Goal: Task Accomplishment & Management: Manage account settings

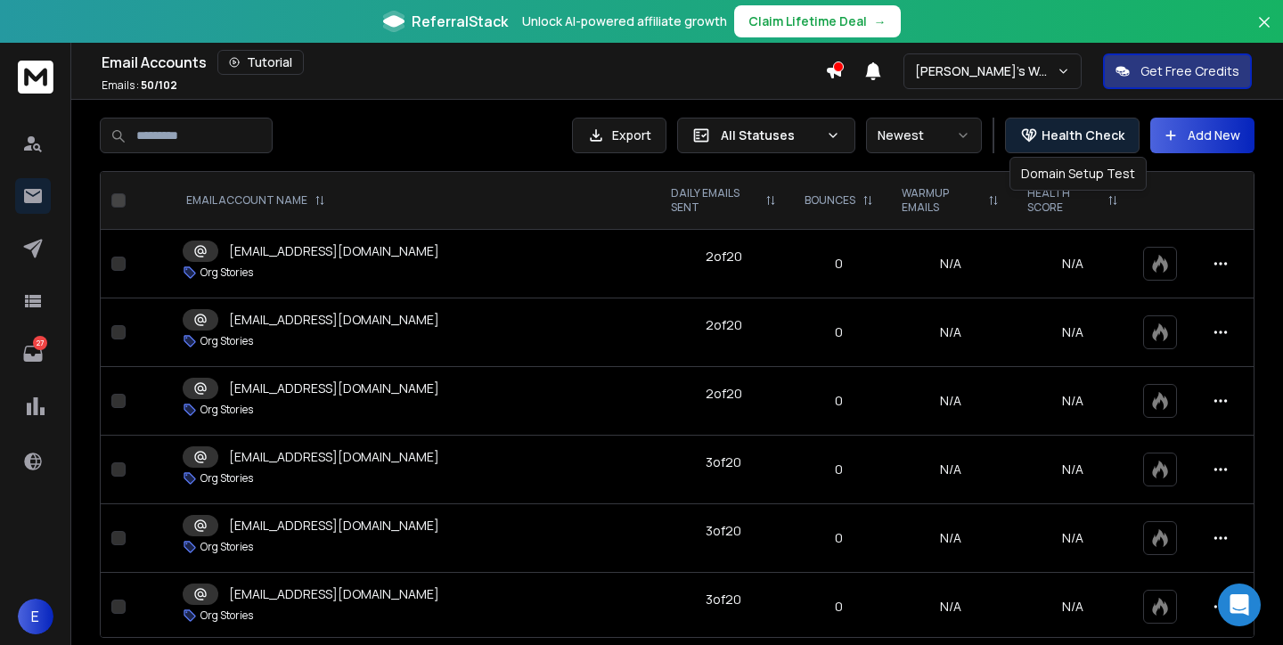
click at [1075, 139] on p "Health Check" at bounding box center [1083, 136] width 83 height 18
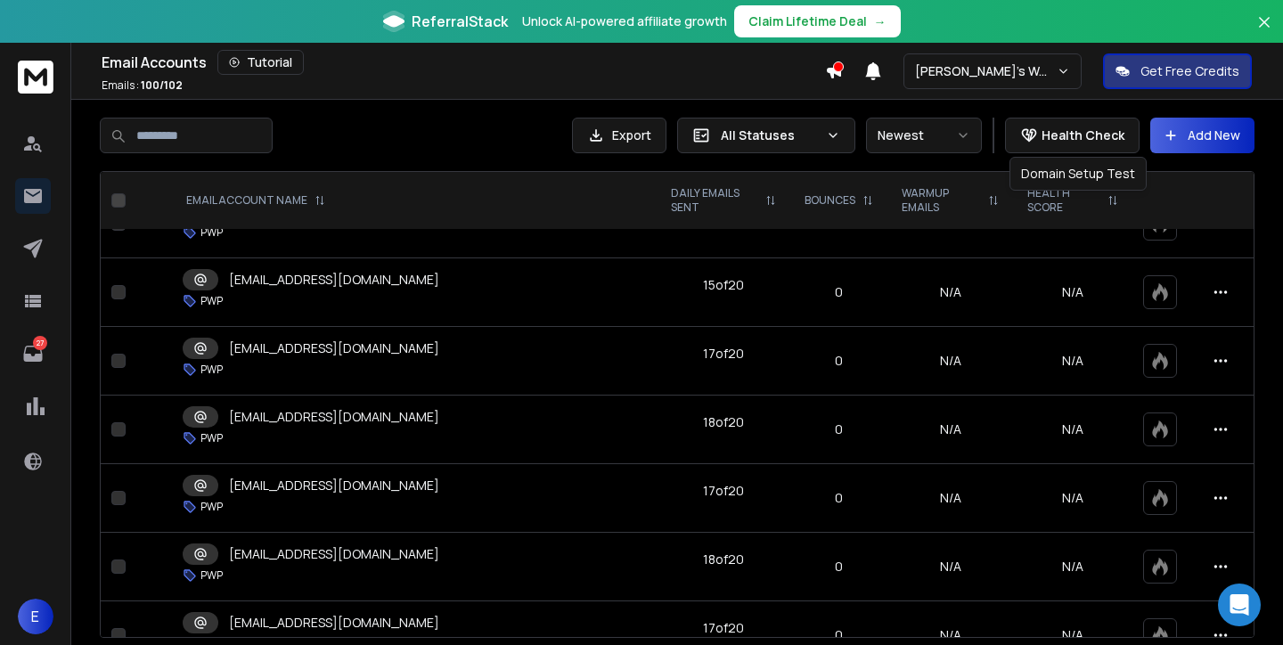
scroll to position [3823, 0]
click at [171, 133] on input at bounding box center [186, 136] width 173 height 36
type input "**********"
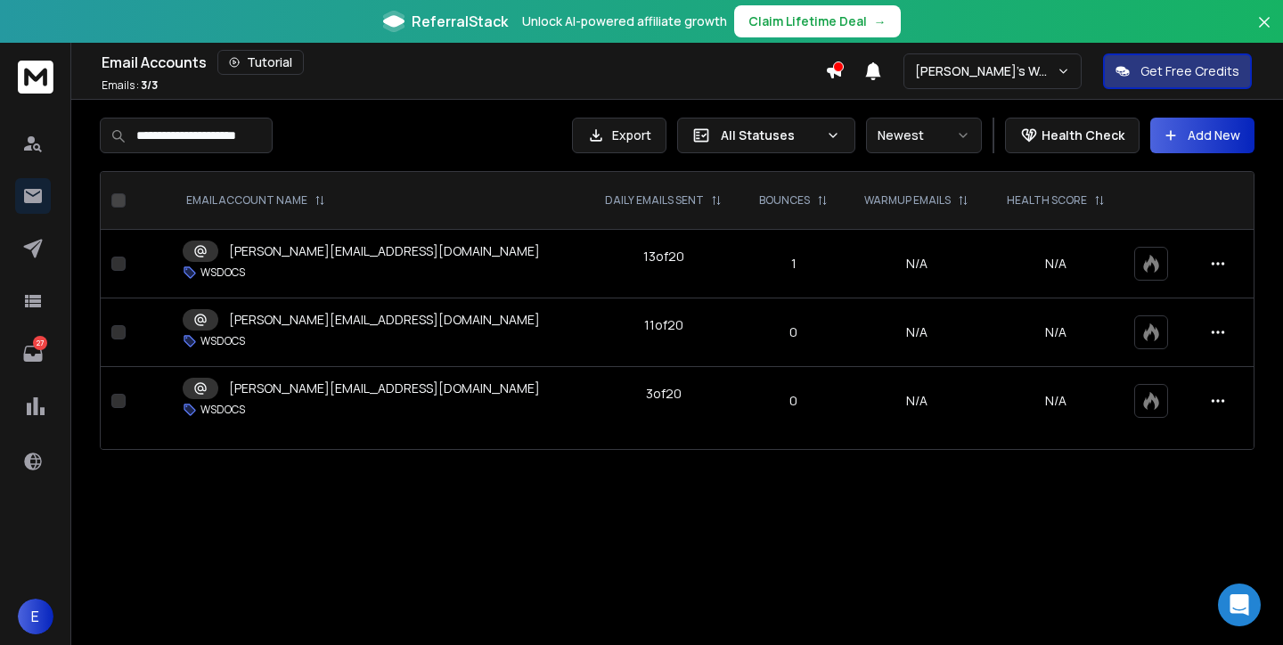
click at [348, 322] on p "[PERSON_NAME][EMAIL_ADDRESS][DOMAIN_NAME]" at bounding box center [384, 320] width 311 height 18
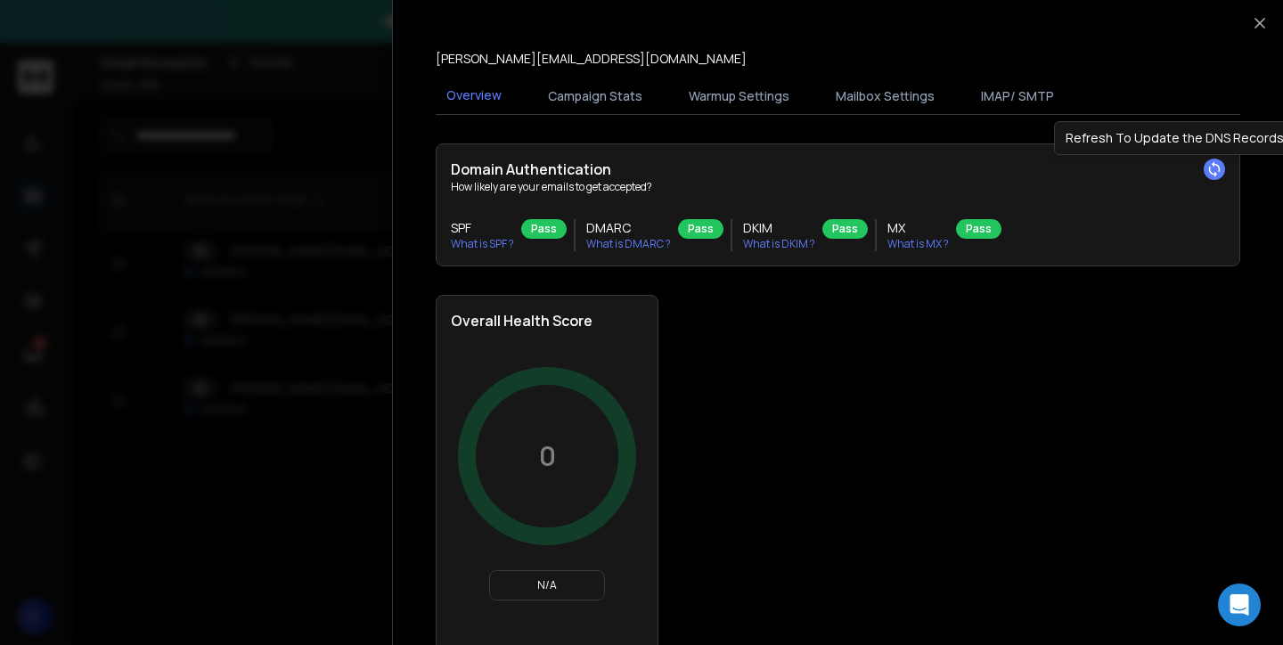
click at [1209, 169] on icon at bounding box center [1215, 169] width 12 height 16
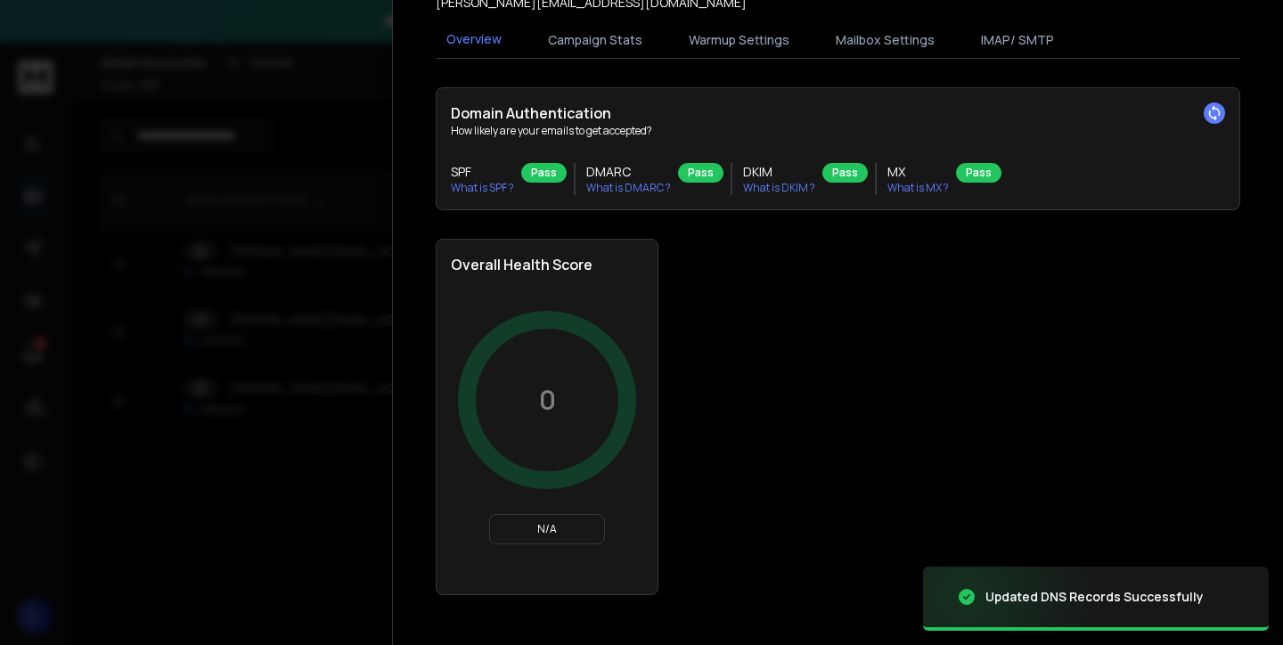
scroll to position [0, 0]
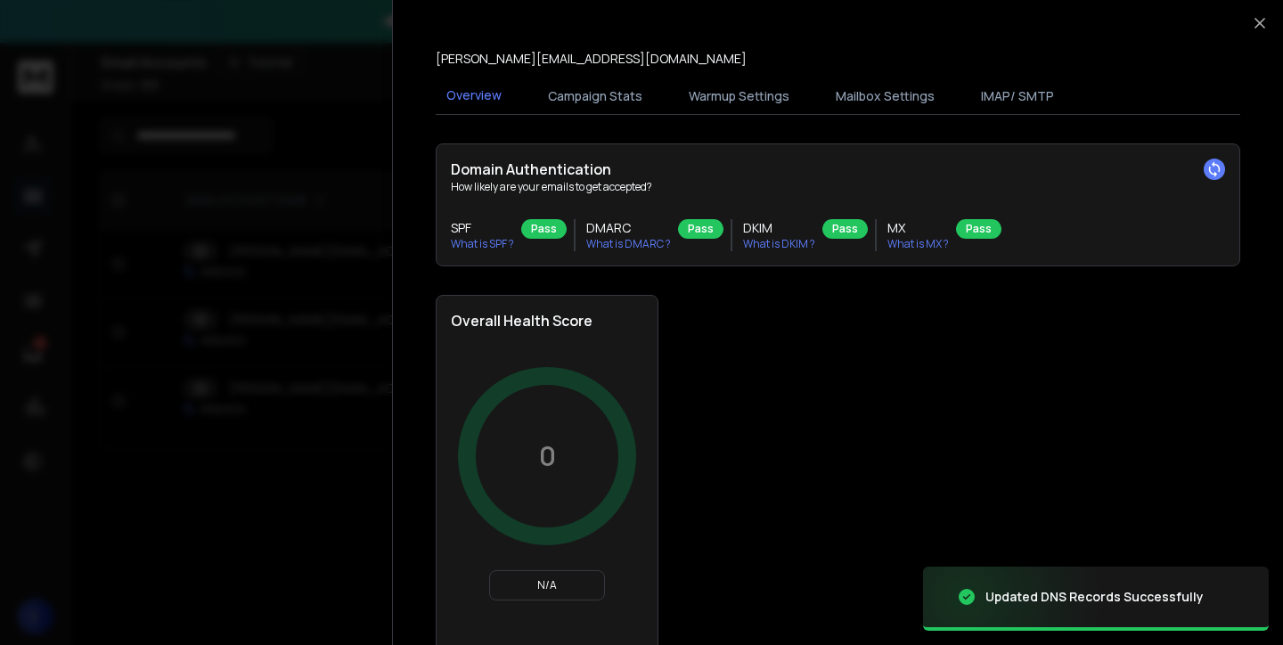
click at [575, 93] on button "Campaign Stats" at bounding box center [595, 96] width 116 height 39
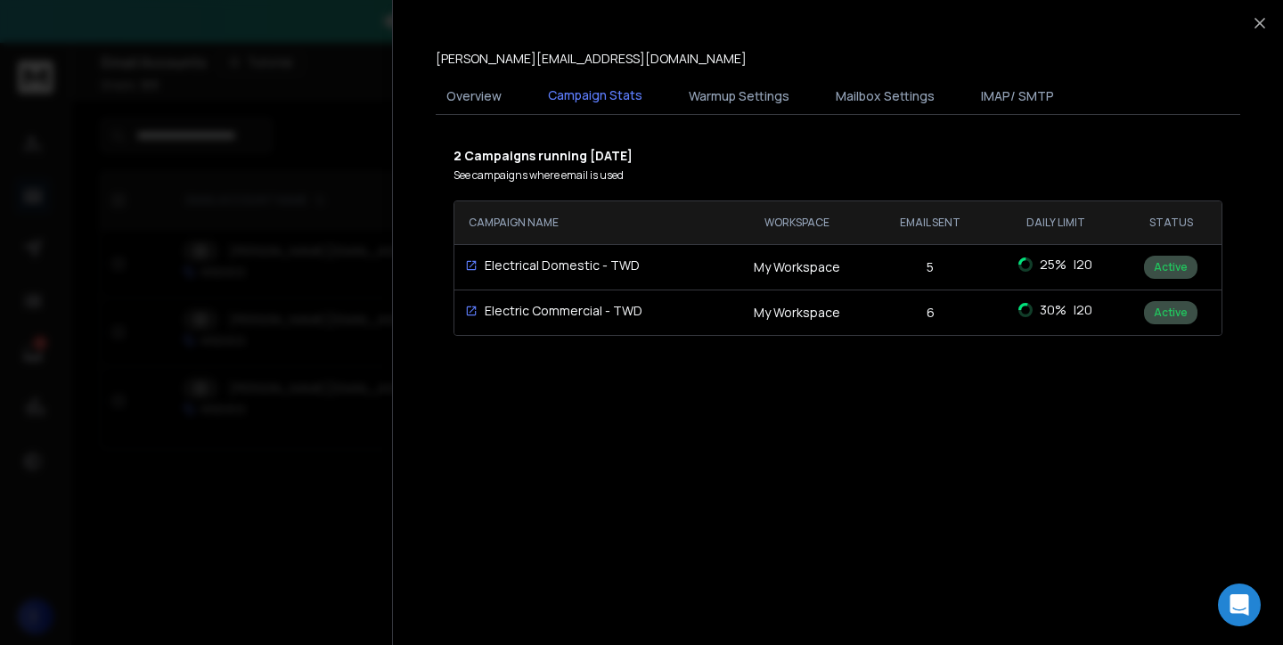
click at [469, 95] on button "Overview" at bounding box center [474, 96] width 77 height 39
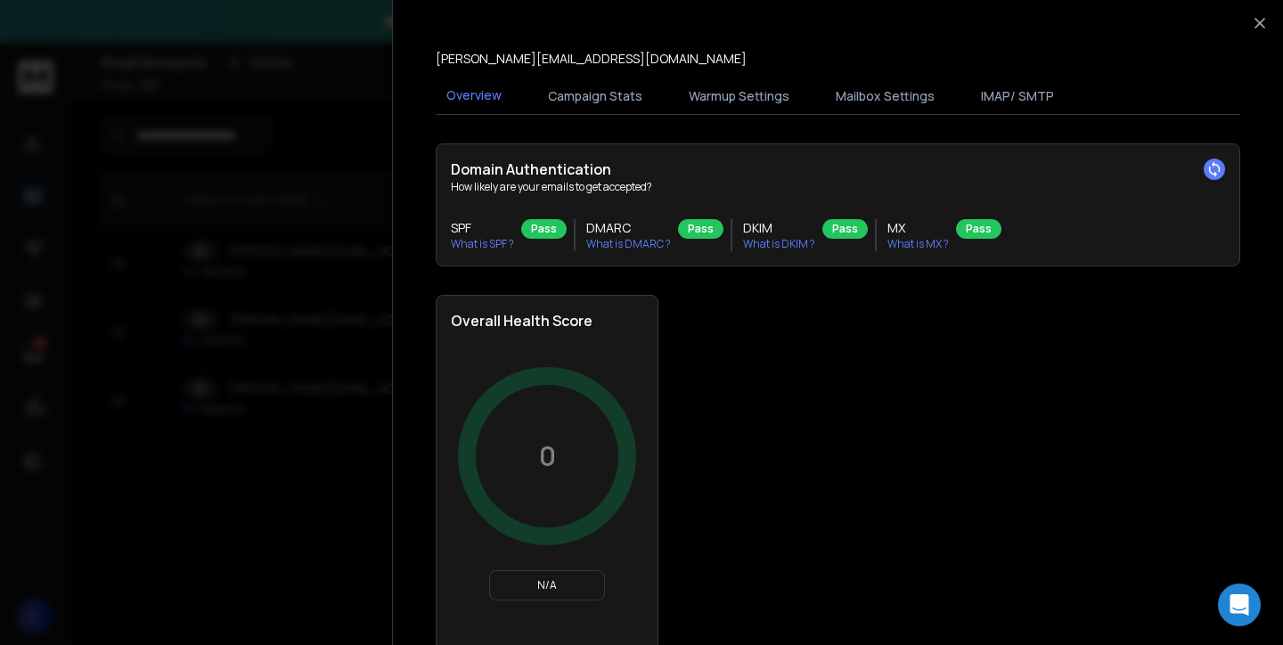
click at [239, 272] on div at bounding box center [641, 322] width 1283 height 645
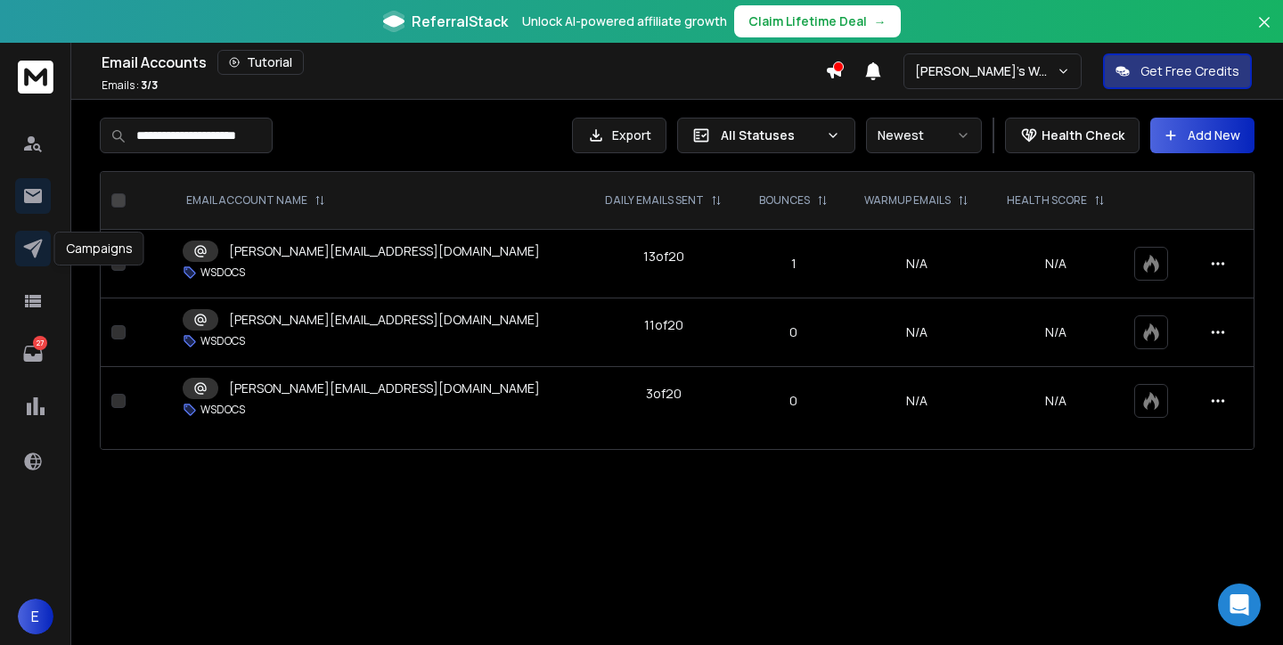
click at [37, 241] on icon at bounding box center [32, 249] width 19 height 19
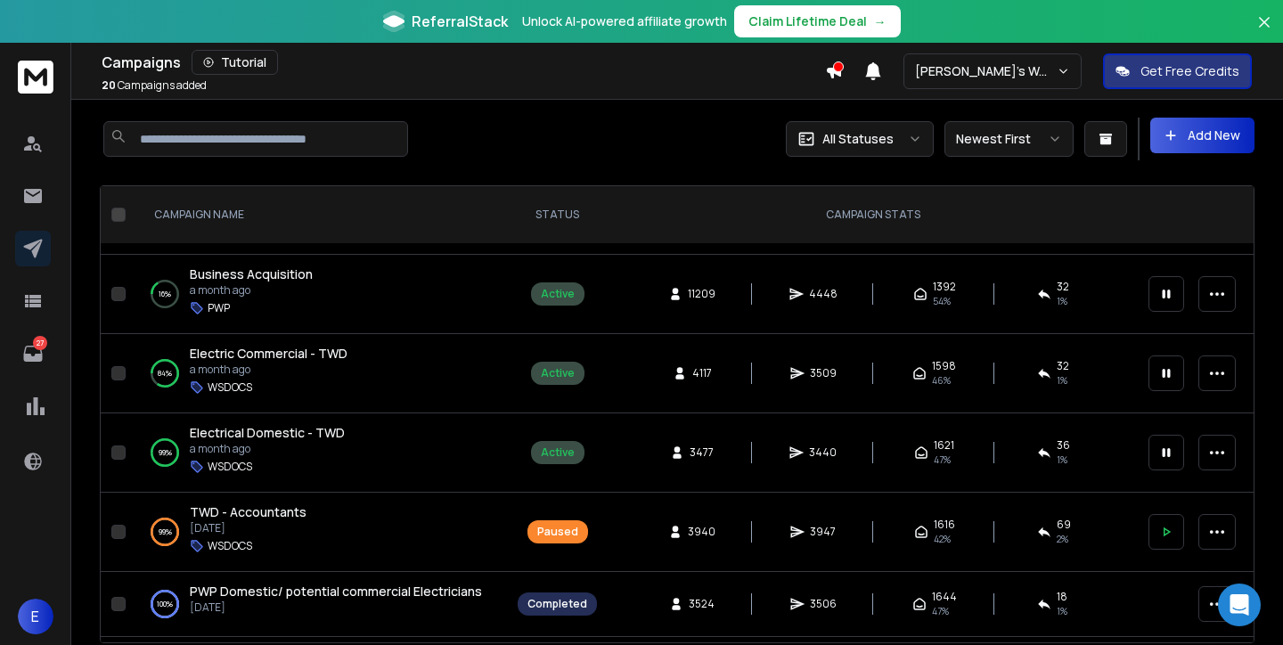
scroll to position [71, 0]
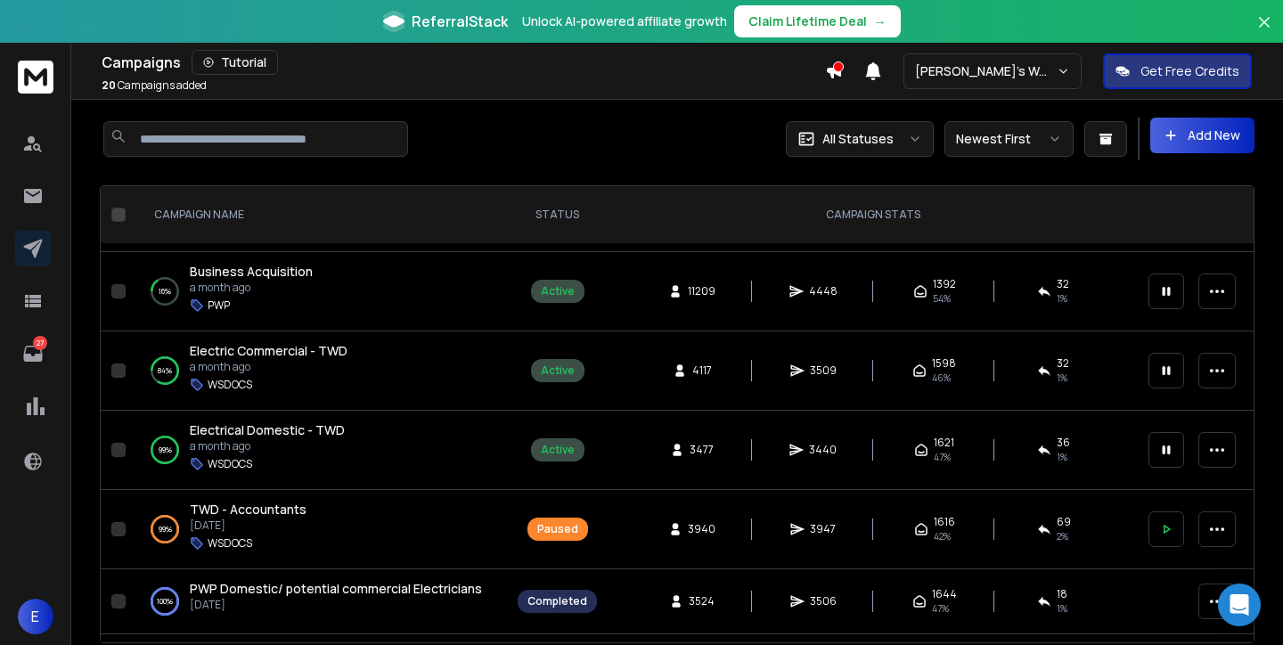
click at [434, 523] on div "99 % TWD - Accountants [DATE] WSDOCS" at bounding box center [320, 529] width 339 height 57
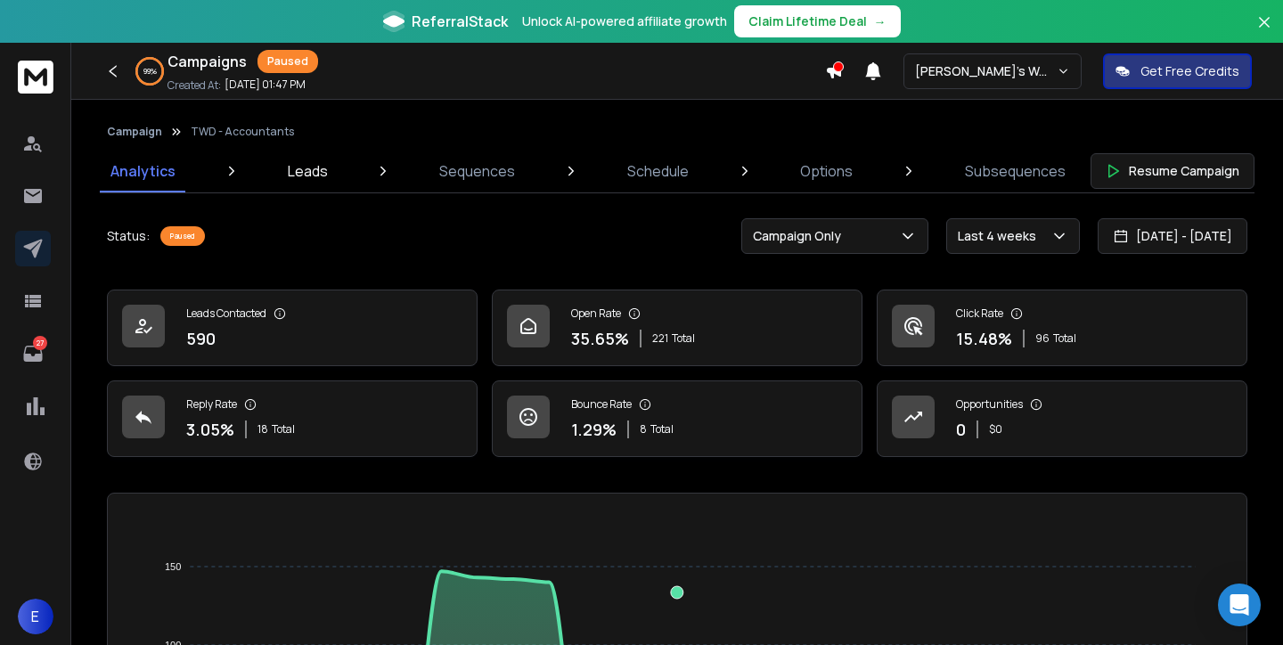
click at [303, 172] on p "Leads" at bounding box center [308, 170] width 40 height 21
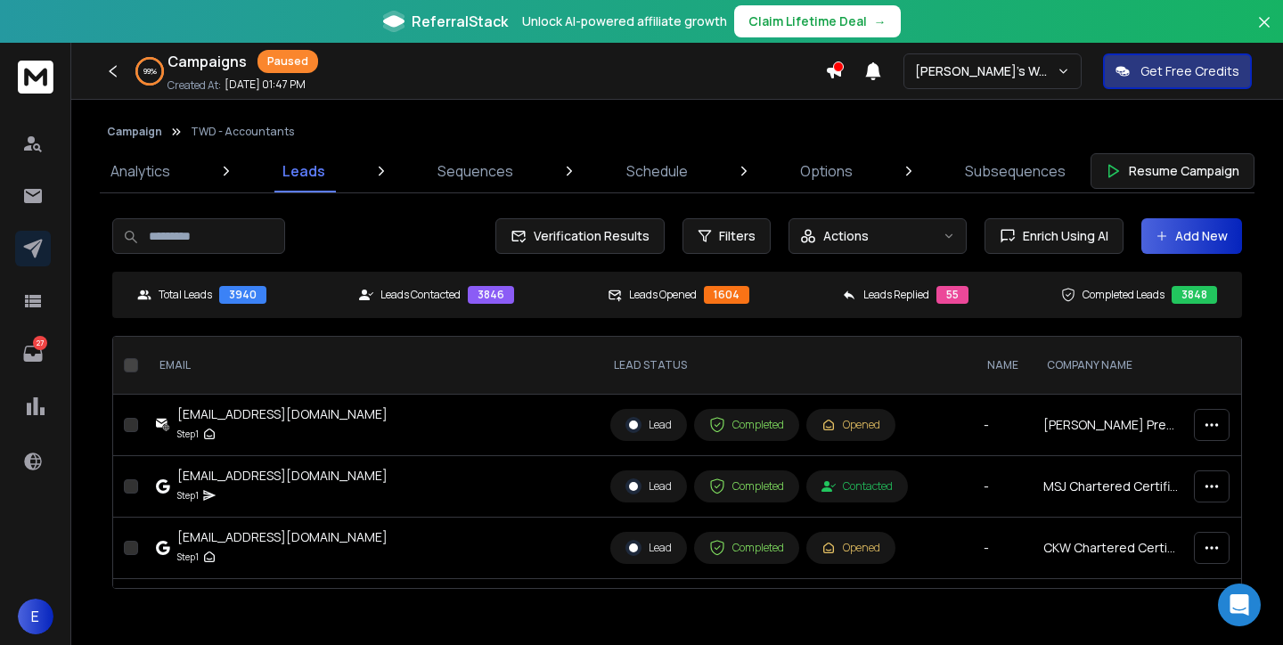
click at [210, 236] on input at bounding box center [198, 236] width 173 height 36
type input "********"
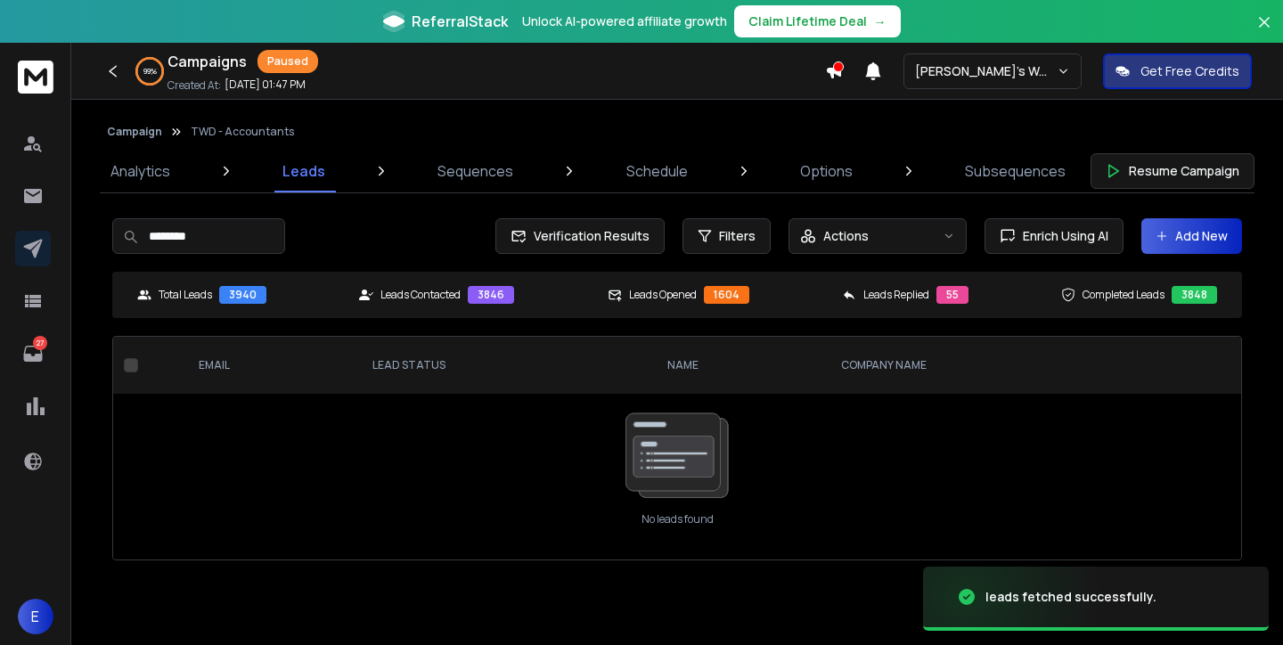
click at [256, 248] on input "********" at bounding box center [198, 236] width 173 height 36
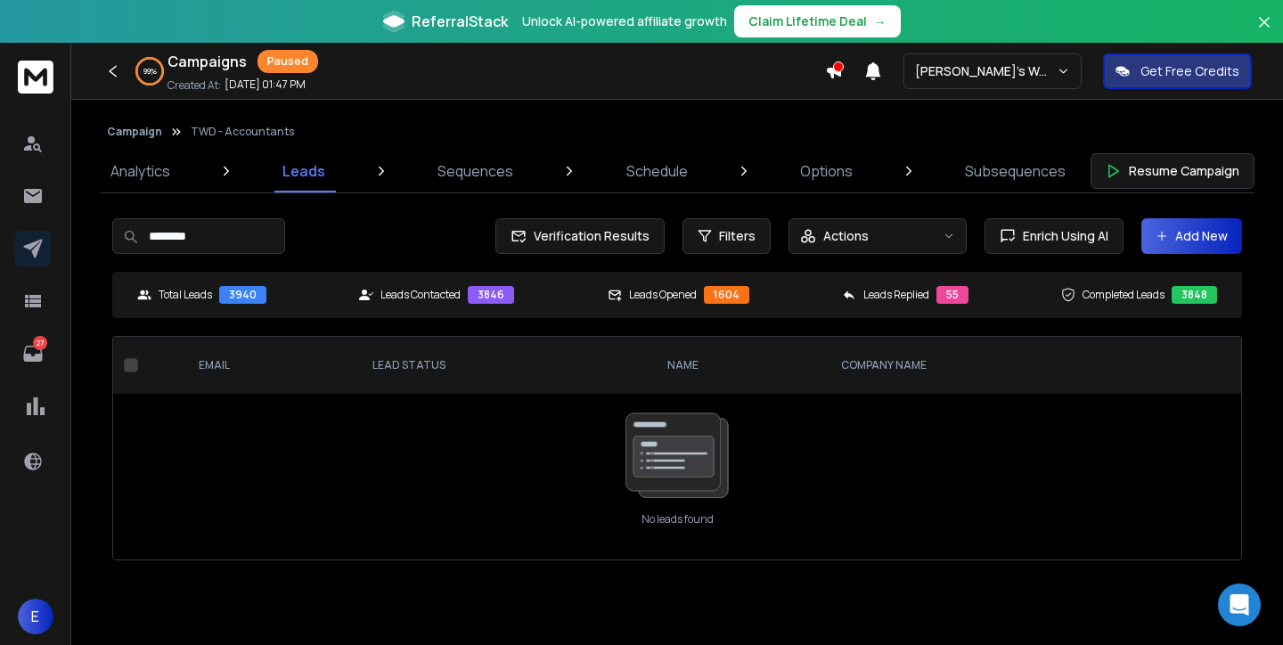
click at [212, 298] on p "Total Leads" at bounding box center [185, 295] width 53 height 14
click at [218, 243] on input "********" at bounding box center [198, 236] width 173 height 36
type input "********"
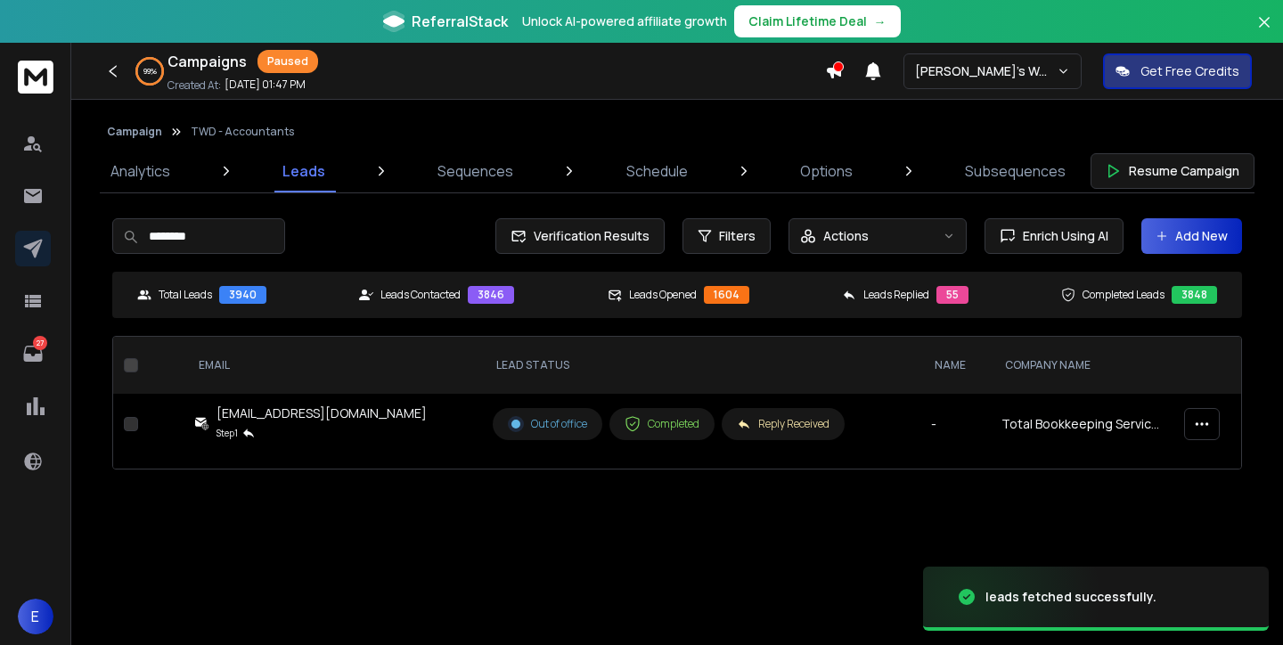
click at [414, 428] on div "Step 1" at bounding box center [322, 433] width 210 height 18
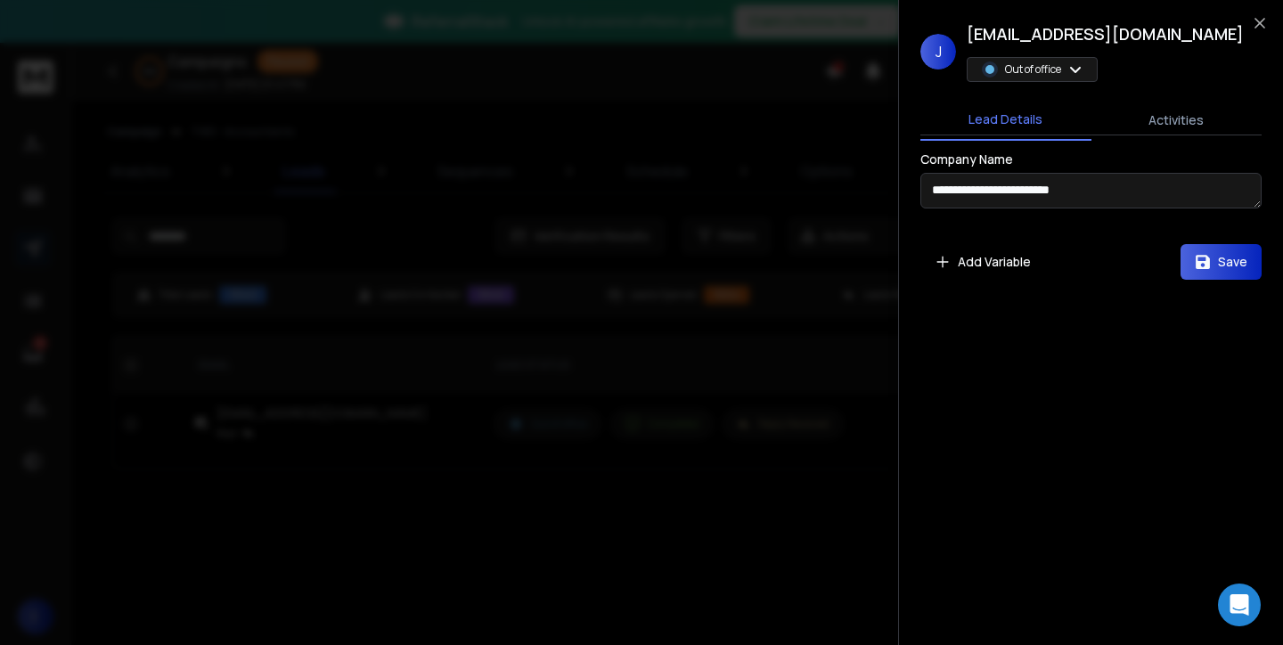
click at [1173, 123] on button "Activities" at bounding box center [1177, 120] width 171 height 39
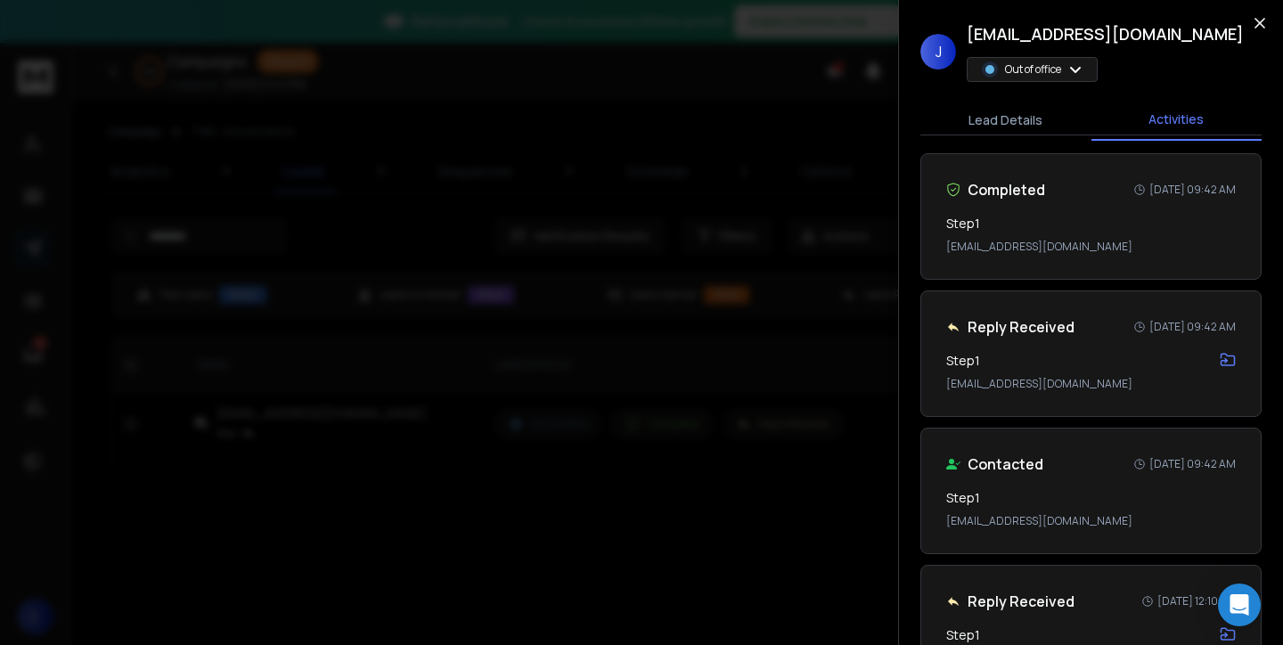
click at [1251, 30] on icon "button" at bounding box center [1260, 23] width 18 height 18
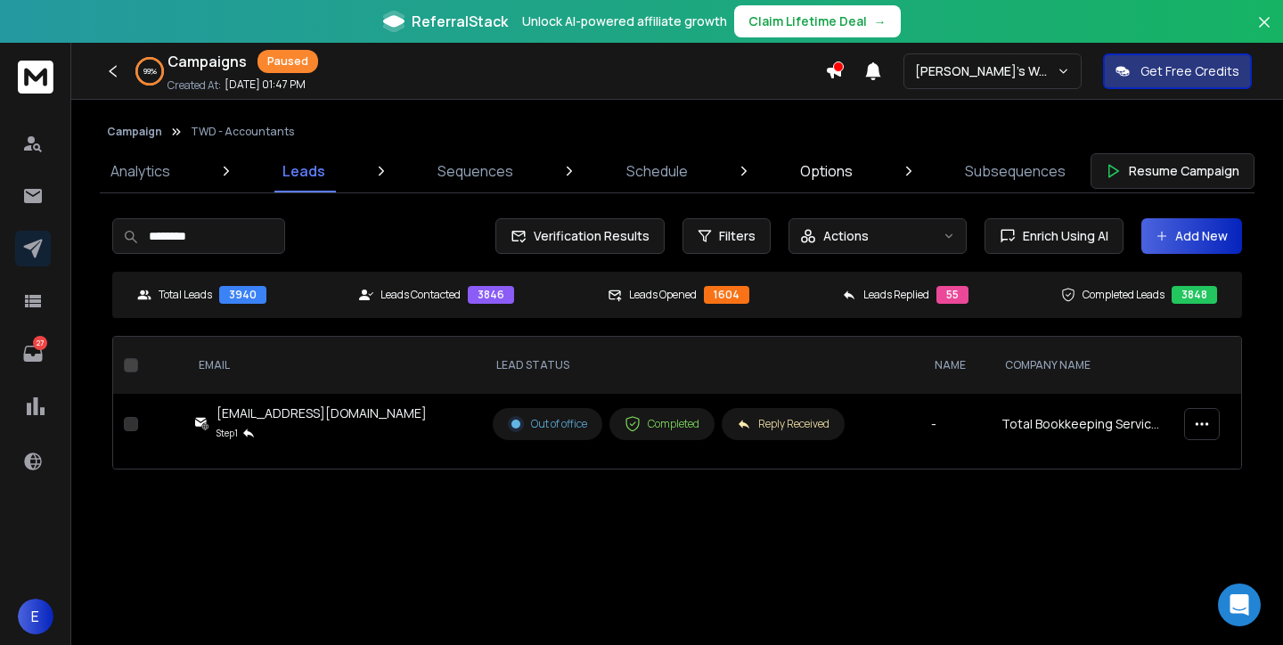
click at [822, 172] on p "Options" at bounding box center [826, 170] width 53 height 21
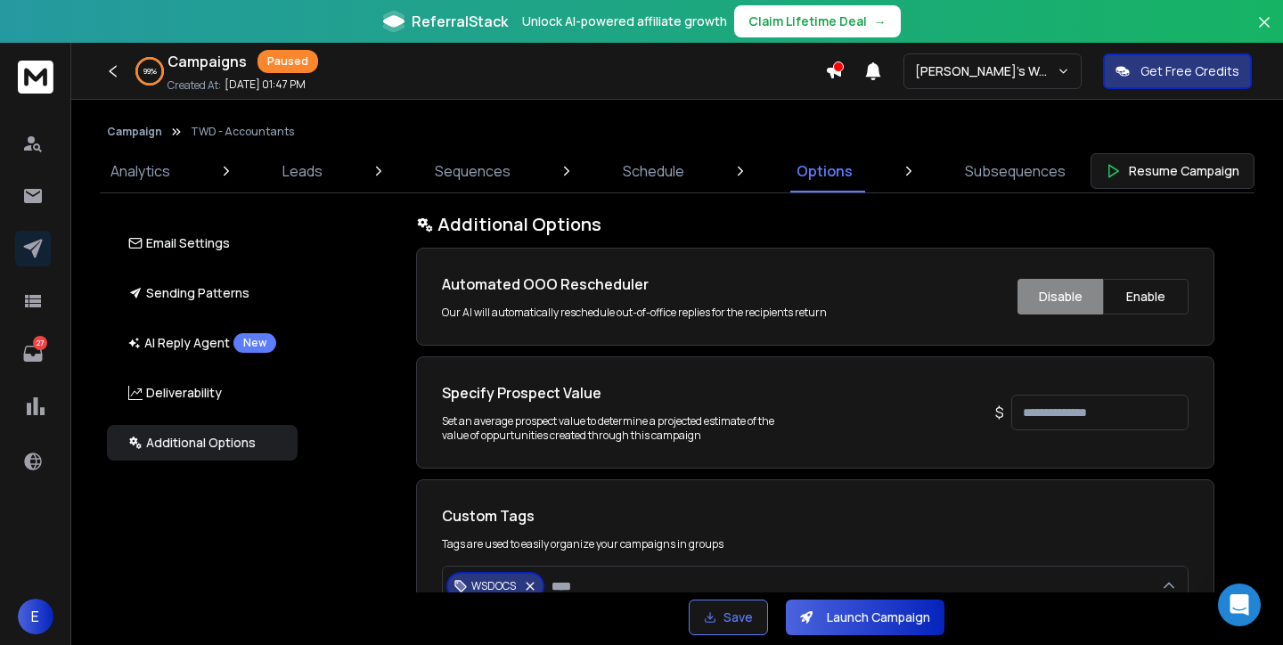
scroll to position [3193, 0]
click at [1075, 285] on button "Disable" at bounding box center [1061, 295] width 86 height 36
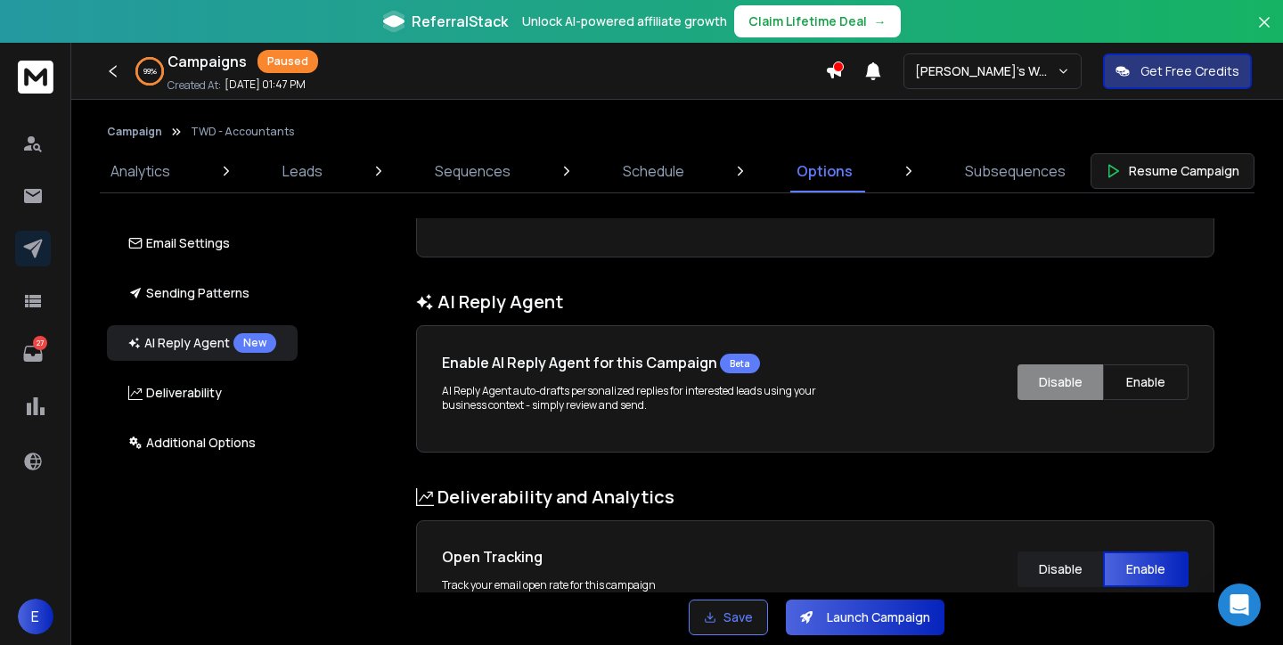
scroll to position [1718, 0]
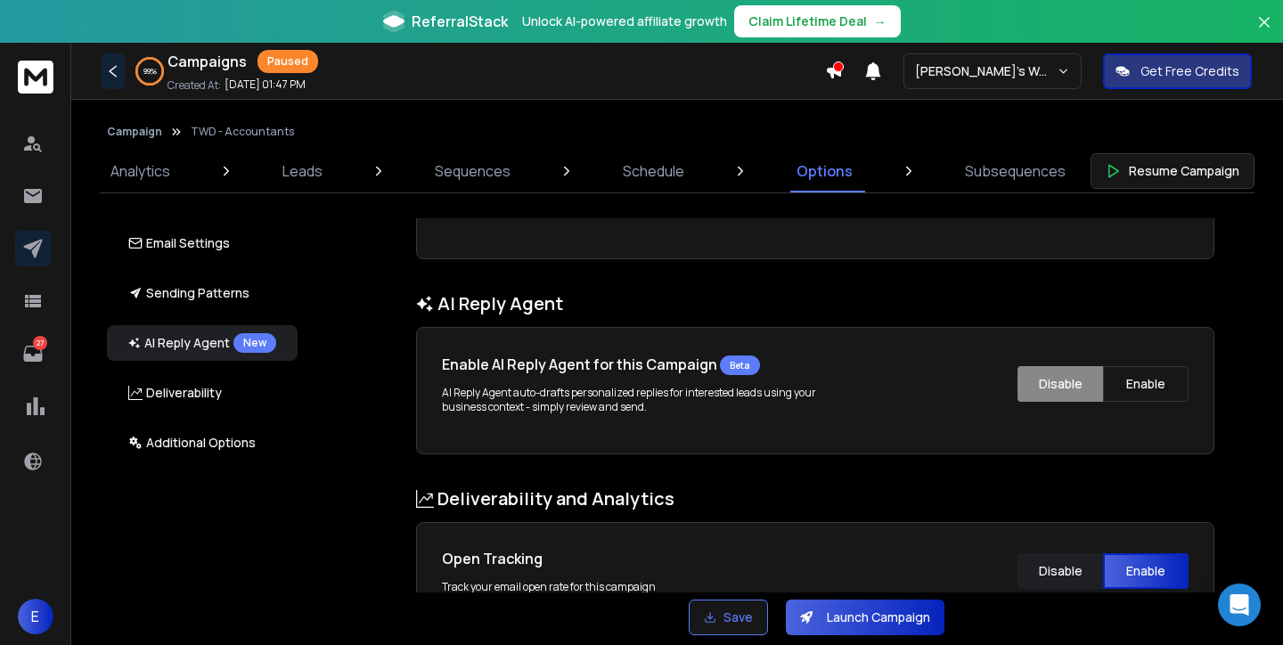
click at [109, 71] on icon at bounding box center [113, 71] width 16 height 16
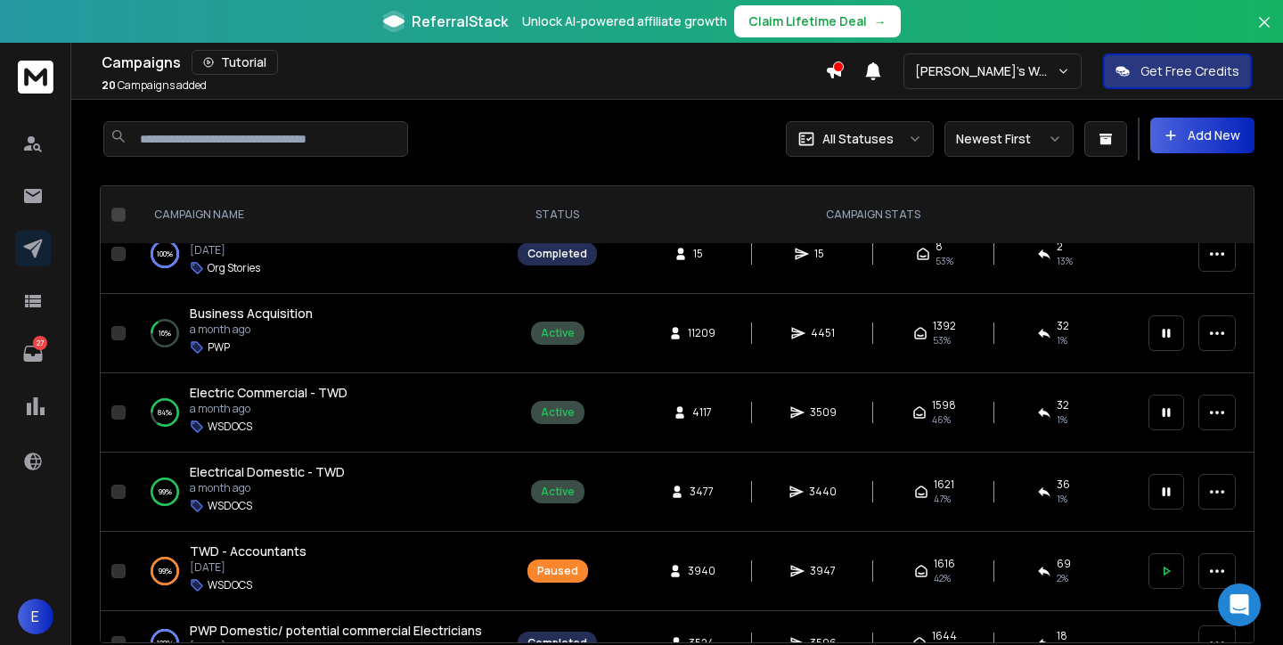
scroll to position [43, 0]
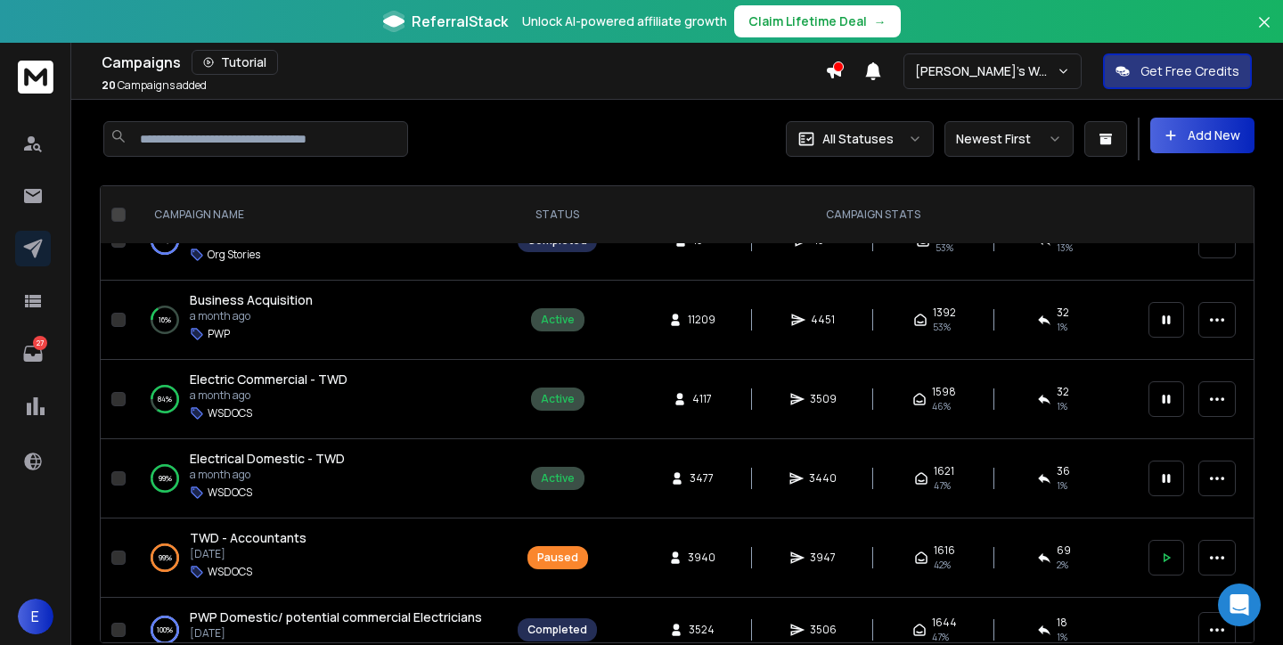
click at [357, 534] on div "99 % TWD - Accountants [DATE] WSDOCS" at bounding box center [320, 557] width 339 height 57
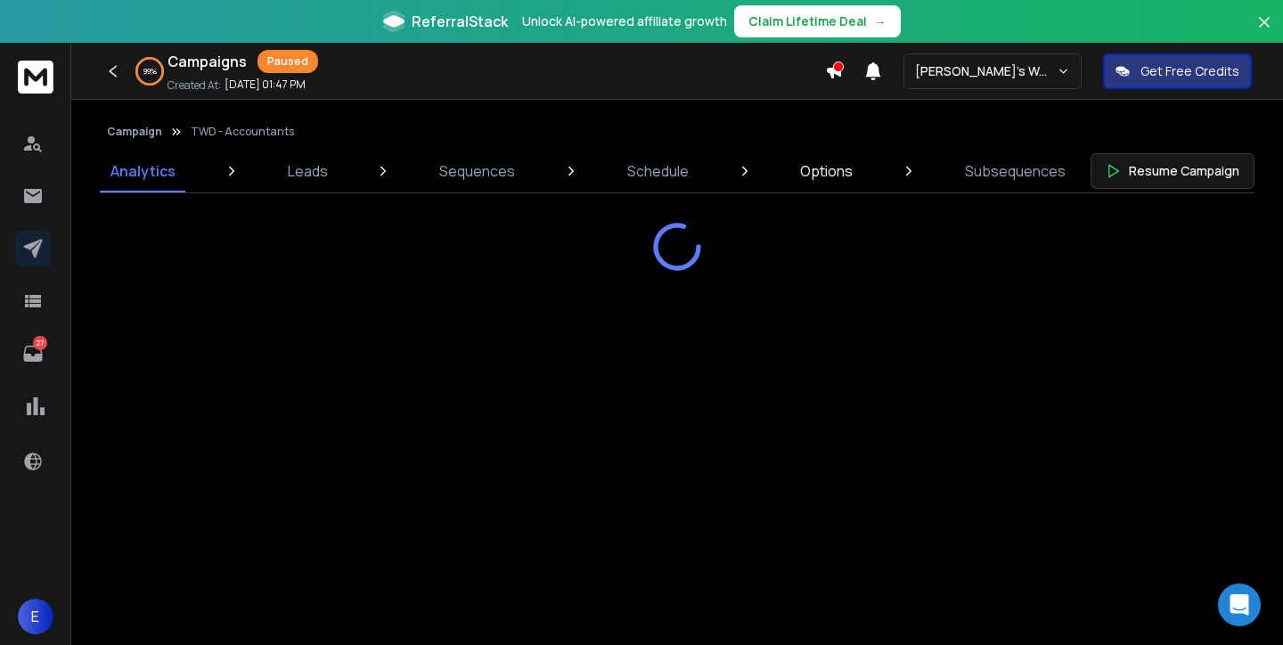
click at [812, 171] on p "Options" at bounding box center [826, 170] width 53 height 21
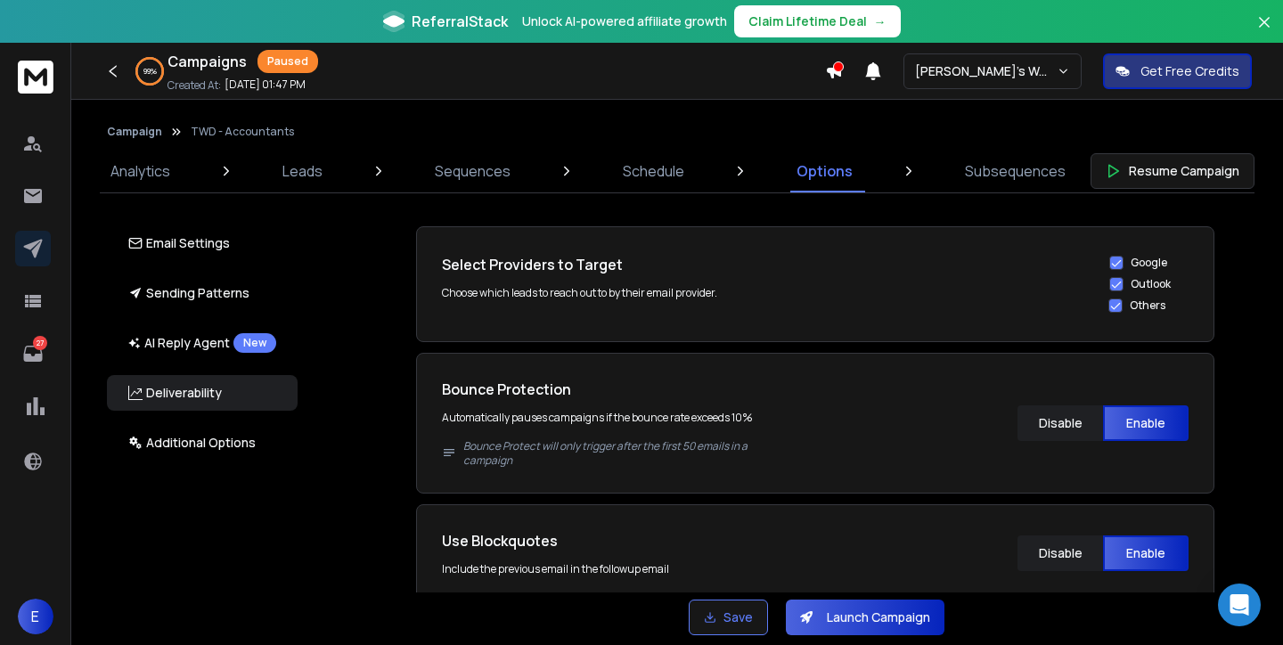
scroll to position [2649, 0]
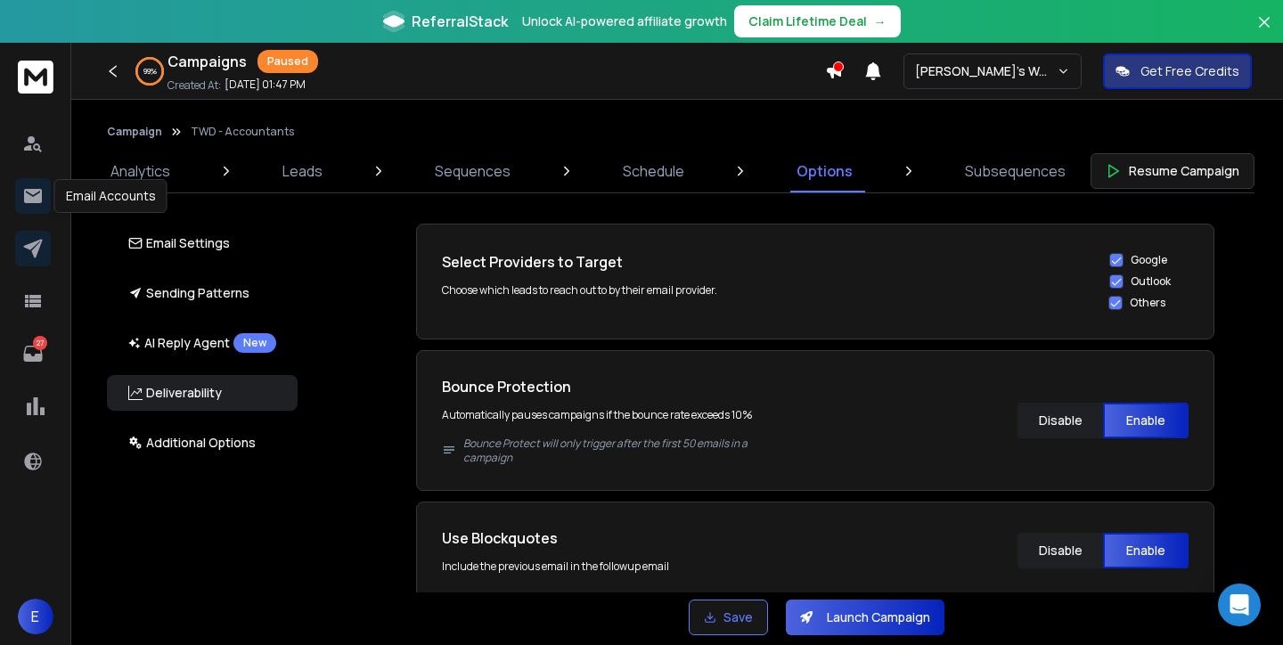
click at [44, 208] on link at bounding box center [33, 196] width 36 height 36
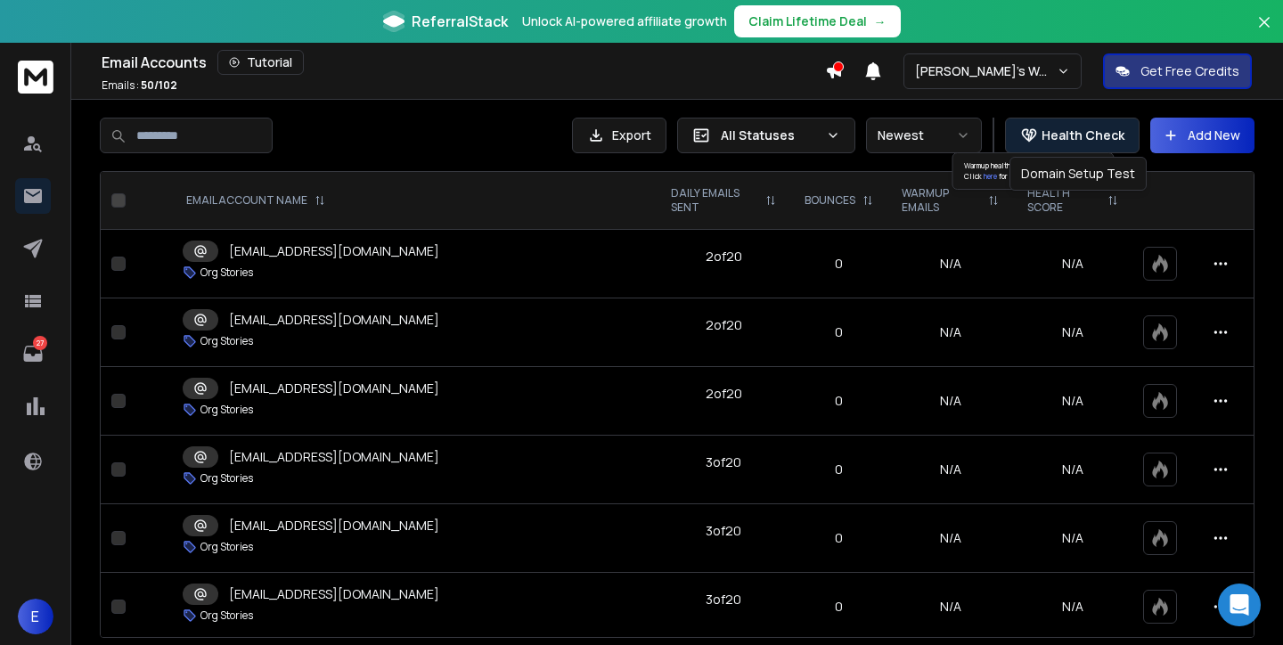
click at [1054, 137] on p "Health Check" at bounding box center [1083, 136] width 83 height 18
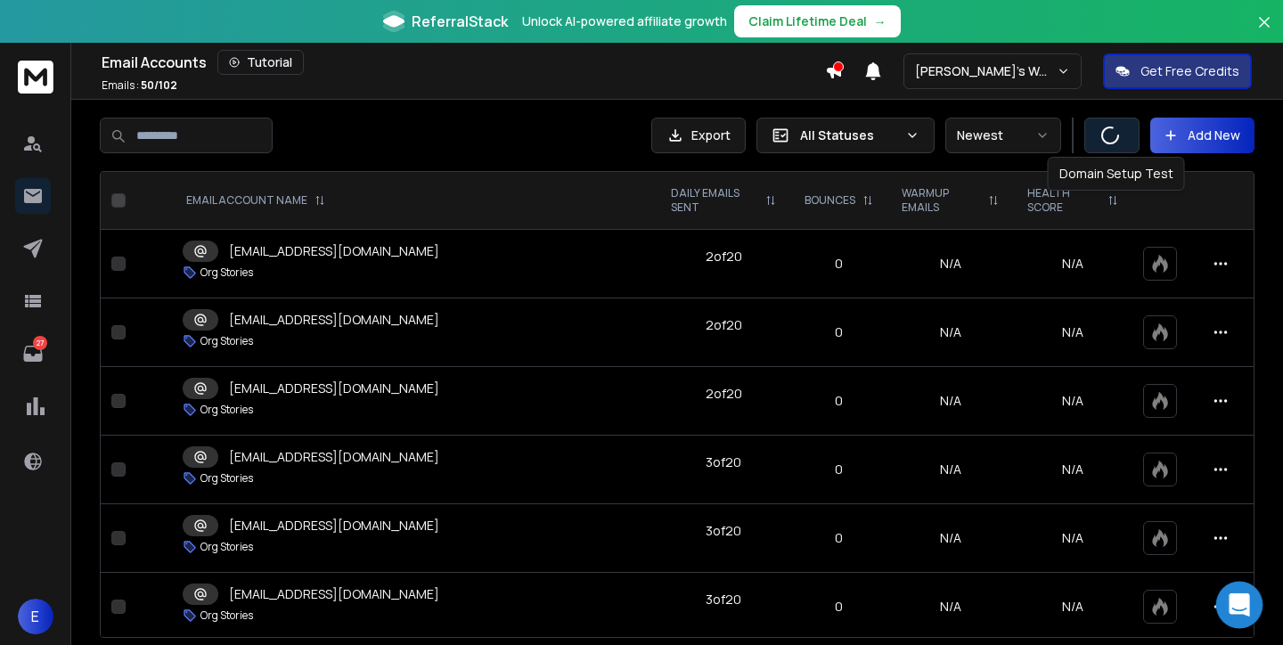
click at [1233, 609] on icon "Open Intercom Messenger" at bounding box center [1239, 604] width 23 height 23
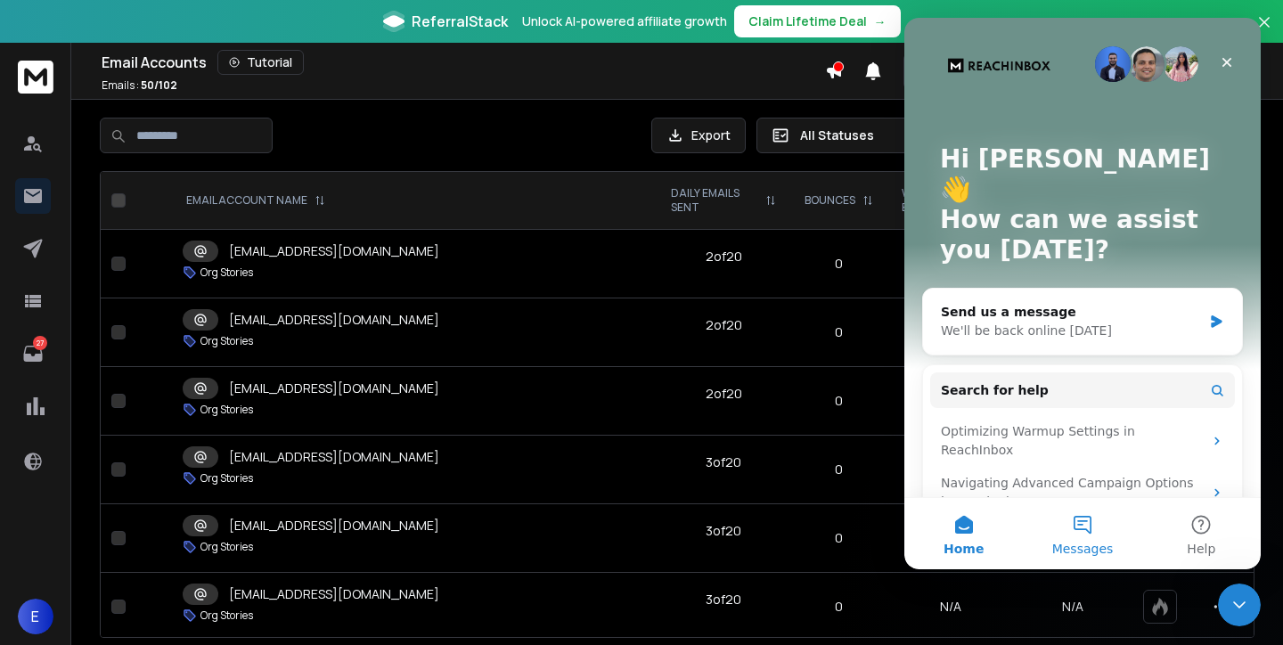
click at [1100, 512] on button "Messages" at bounding box center [1082, 533] width 119 height 71
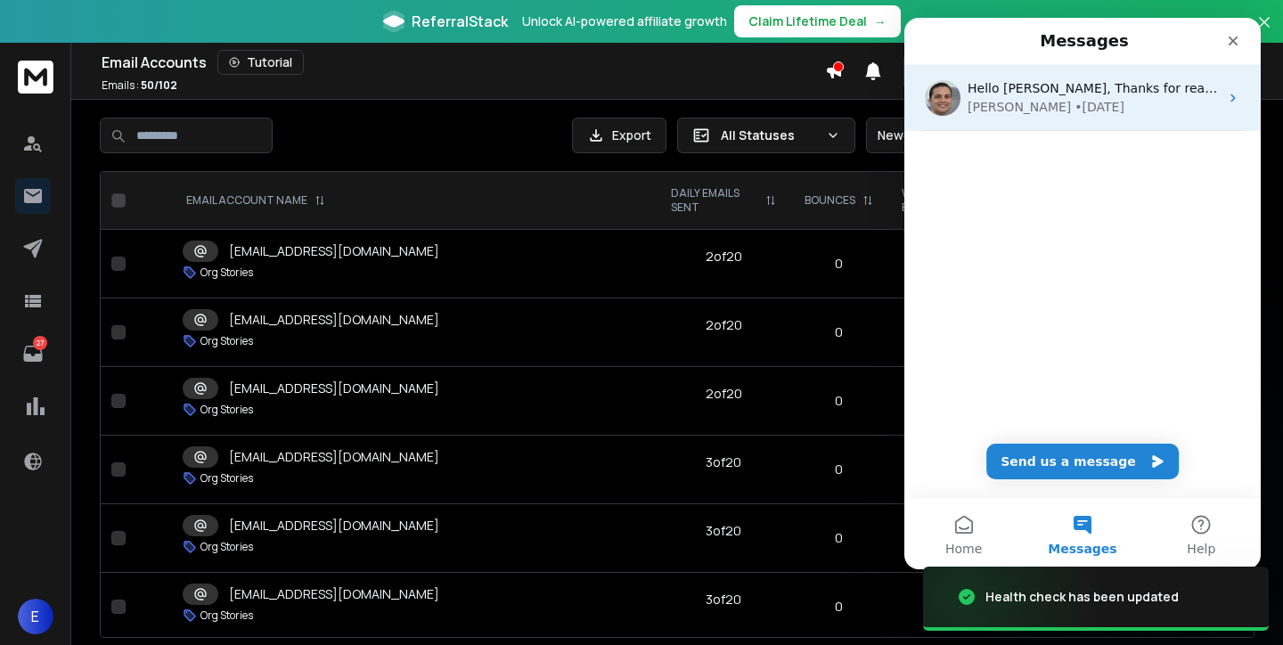
click at [1156, 103] on div "[PERSON_NAME] • [DATE]" at bounding box center [1093, 107] width 251 height 19
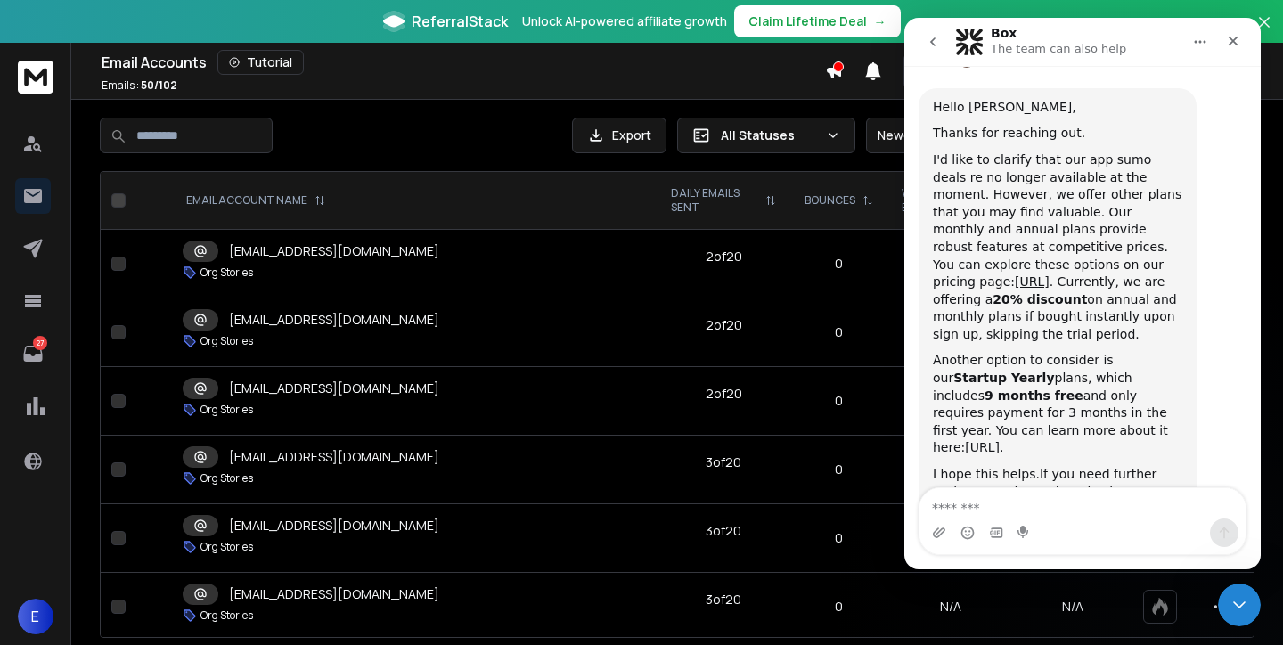
scroll to position [319, 0]
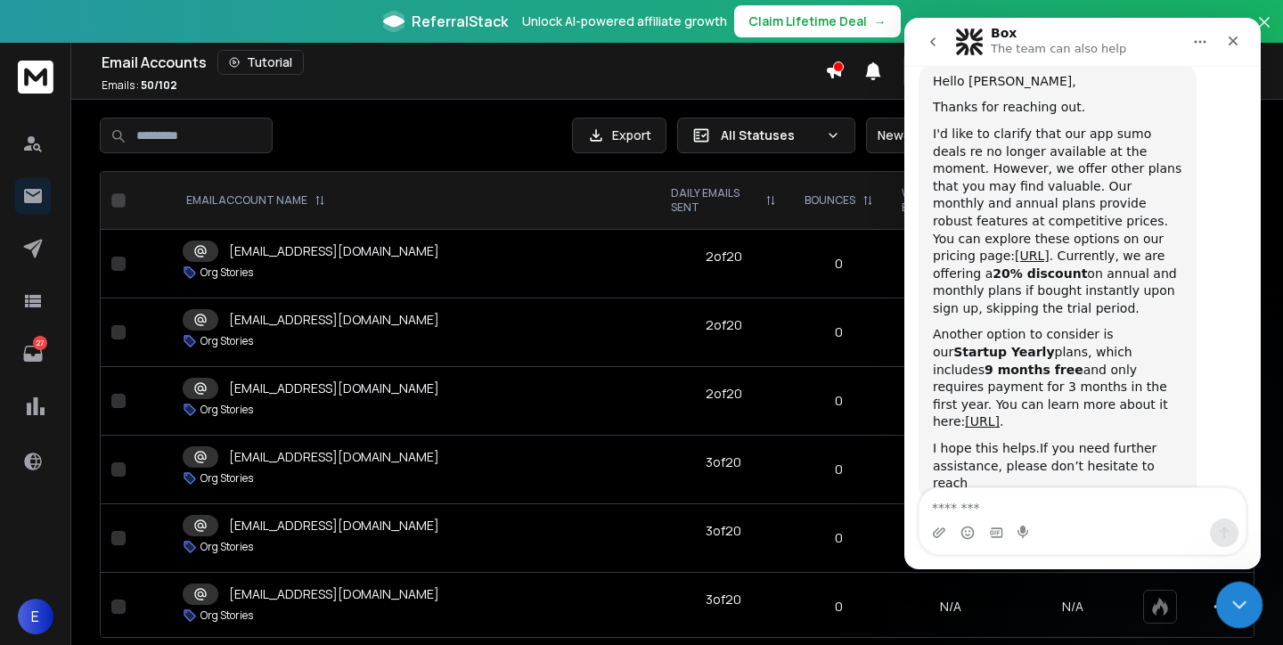
click at [1225, 614] on div "Close Intercom Messenger" at bounding box center [1236, 602] width 43 height 43
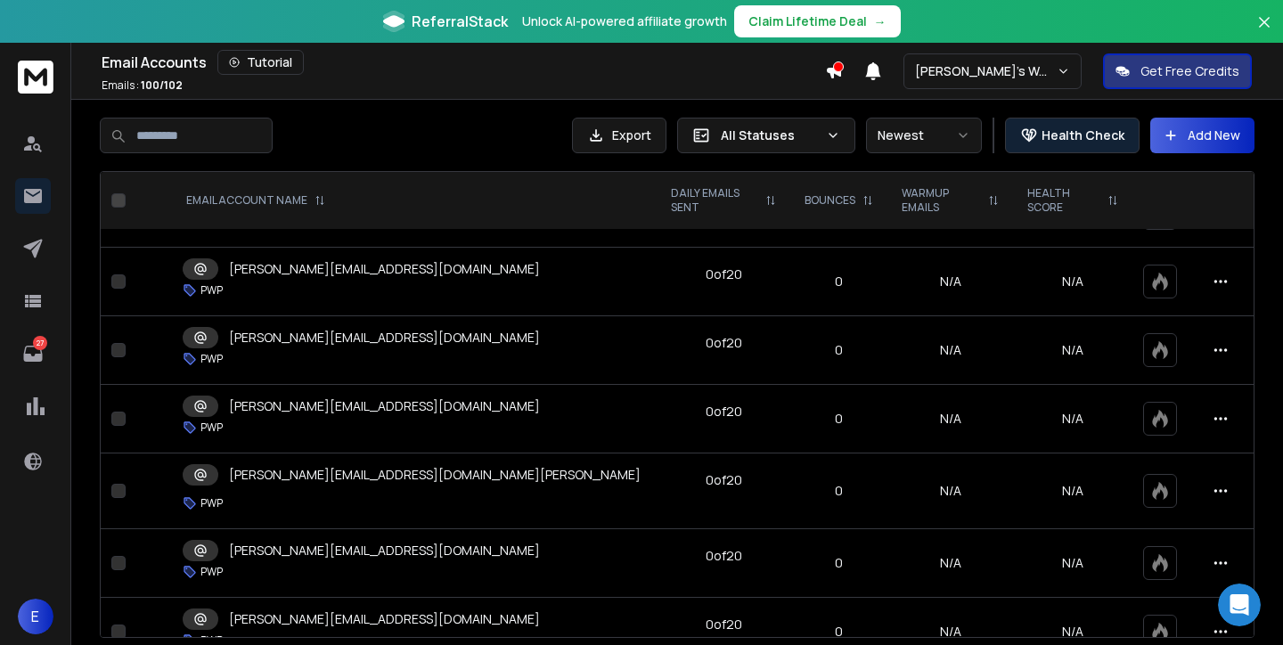
scroll to position [3076, 0]
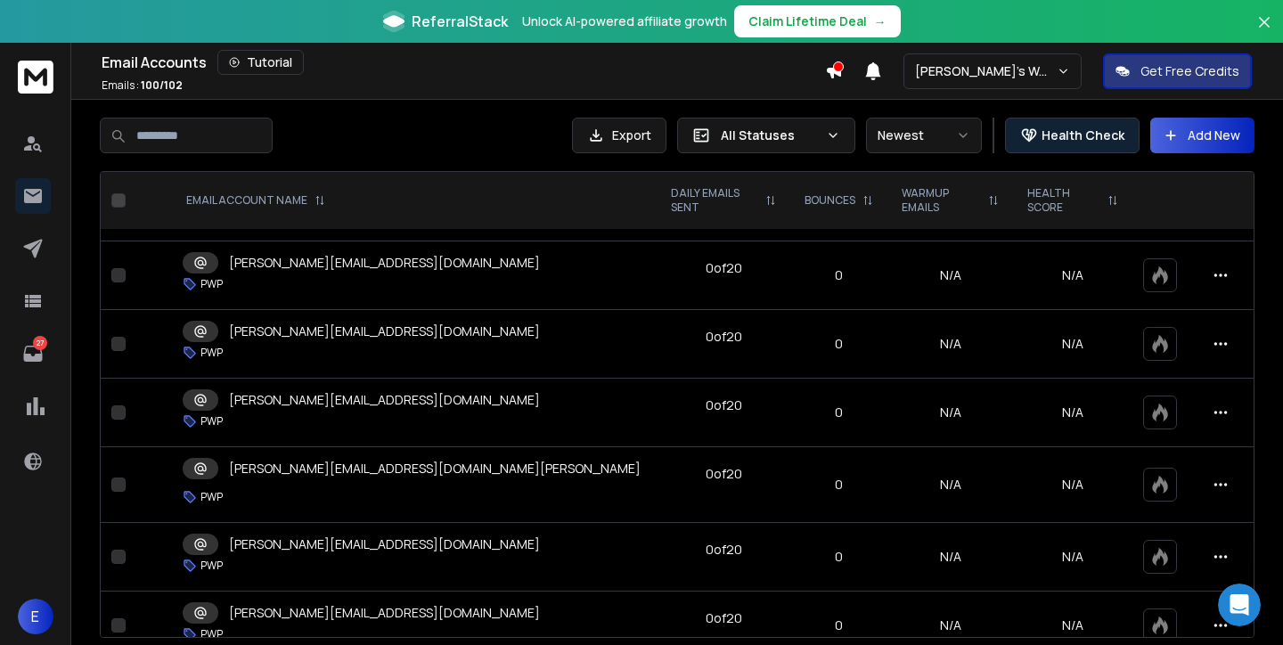
click at [162, 128] on input at bounding box center [186, 136] width 173 height 36
type input "**********"
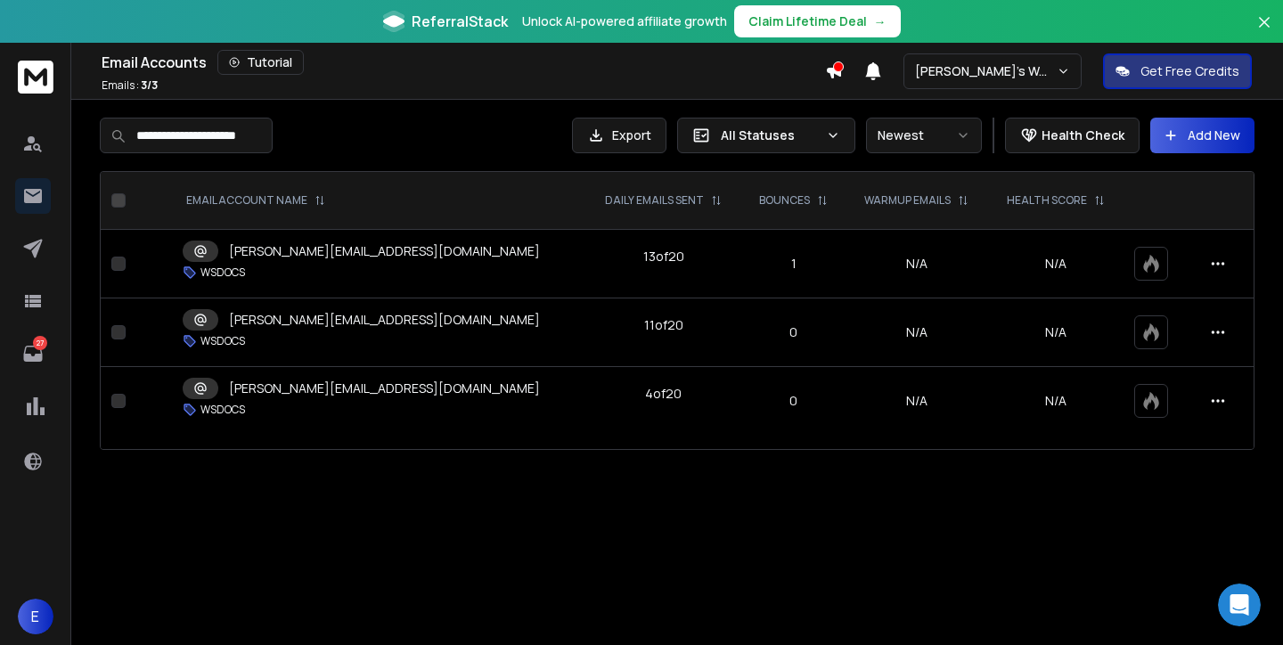
click at [386, 331] on td "[PERSON_NAME][EMAIL_ADDRESS][DOMAIN_NAME] WSDOCS" at bounding box center [378, 332] width 413 height 69
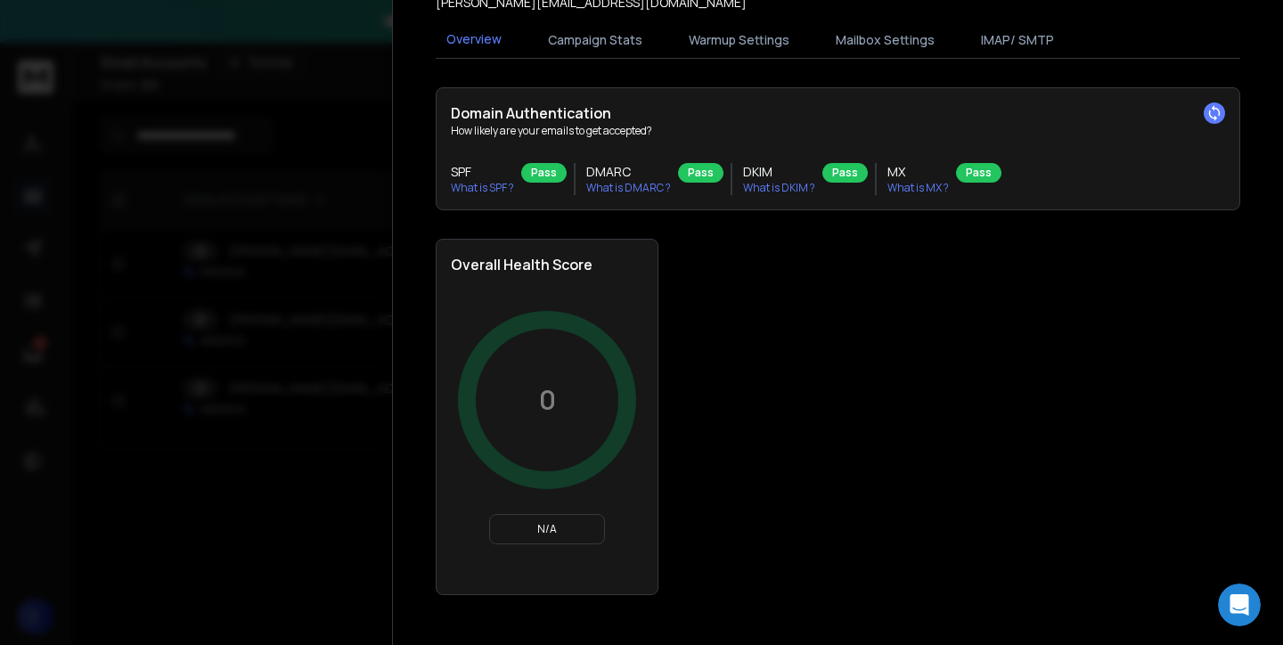
scroll to position [0, 0]
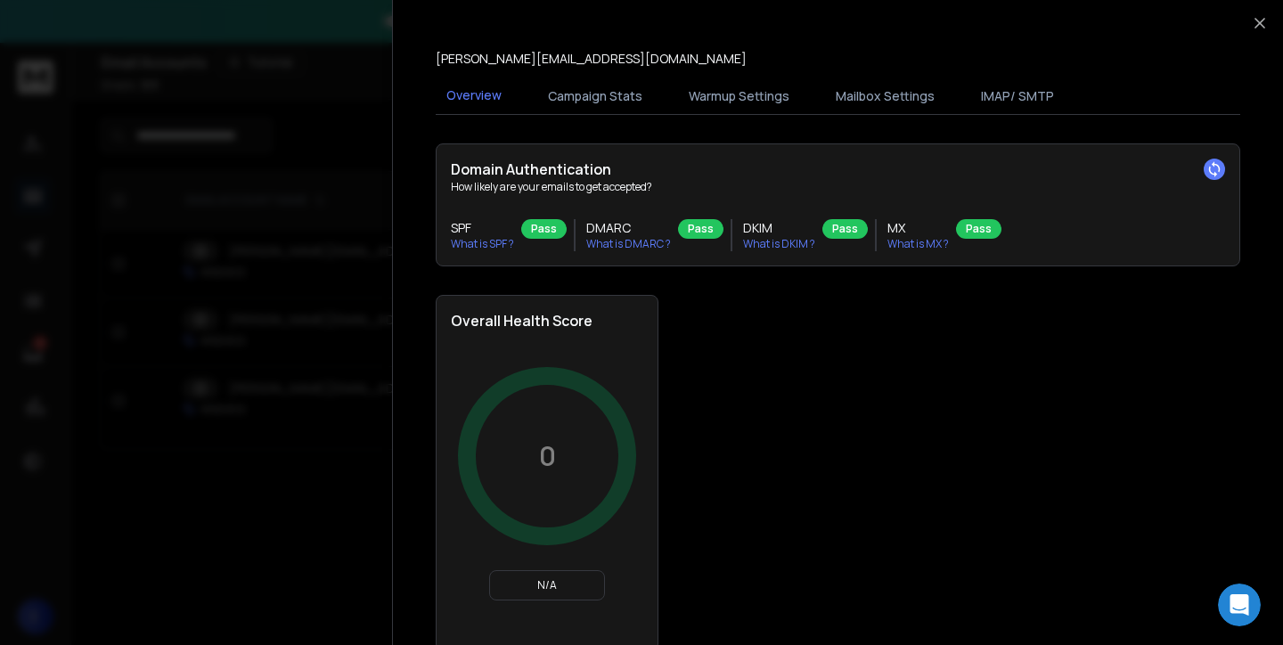
click at [834, 125] on div "Overview Campaign Stats Warmup Settings Mailbox Settings IMAP/ SMTP Domain Auth…" at bounding box center [838, 364] width 805 height 573
click at [1029, 105] on button "IMAP/ SMTP" at bounding box center [1017, 96] width 94 height 39
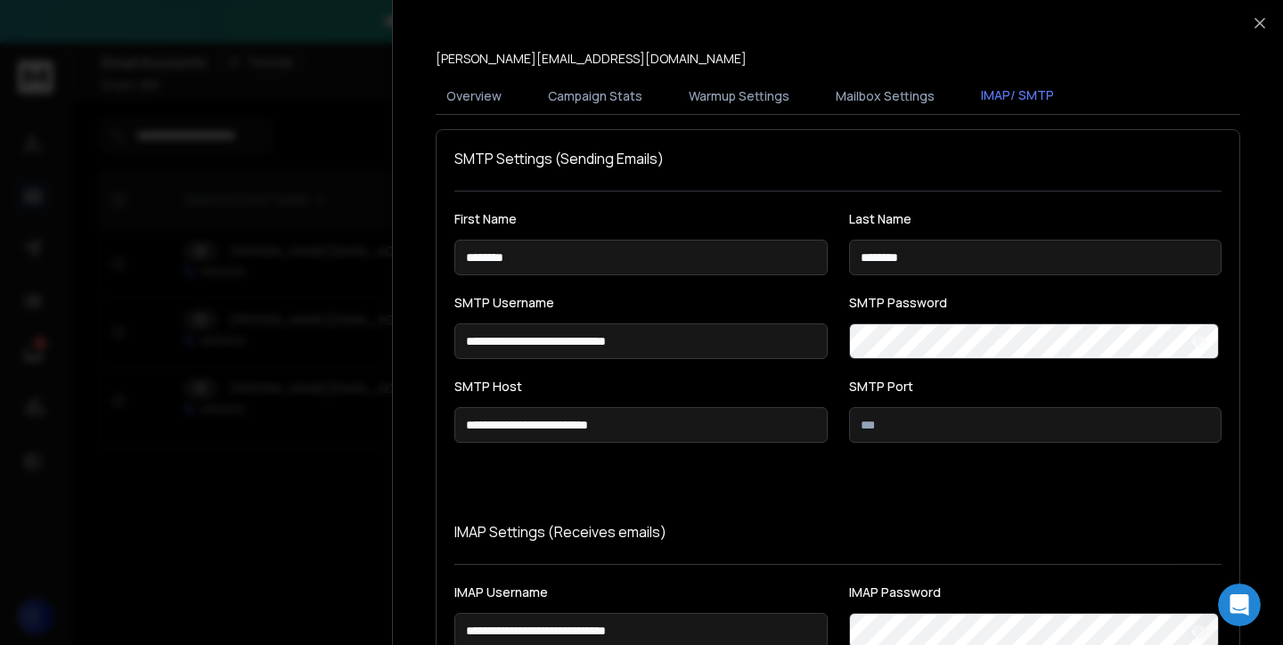
click at [1261, 37] on div "**********" at bounding box center [837, 322] width 891 height 645
click at [1257, 30] on icon "button" at bounding box center [1260, 23] width 18 height 18
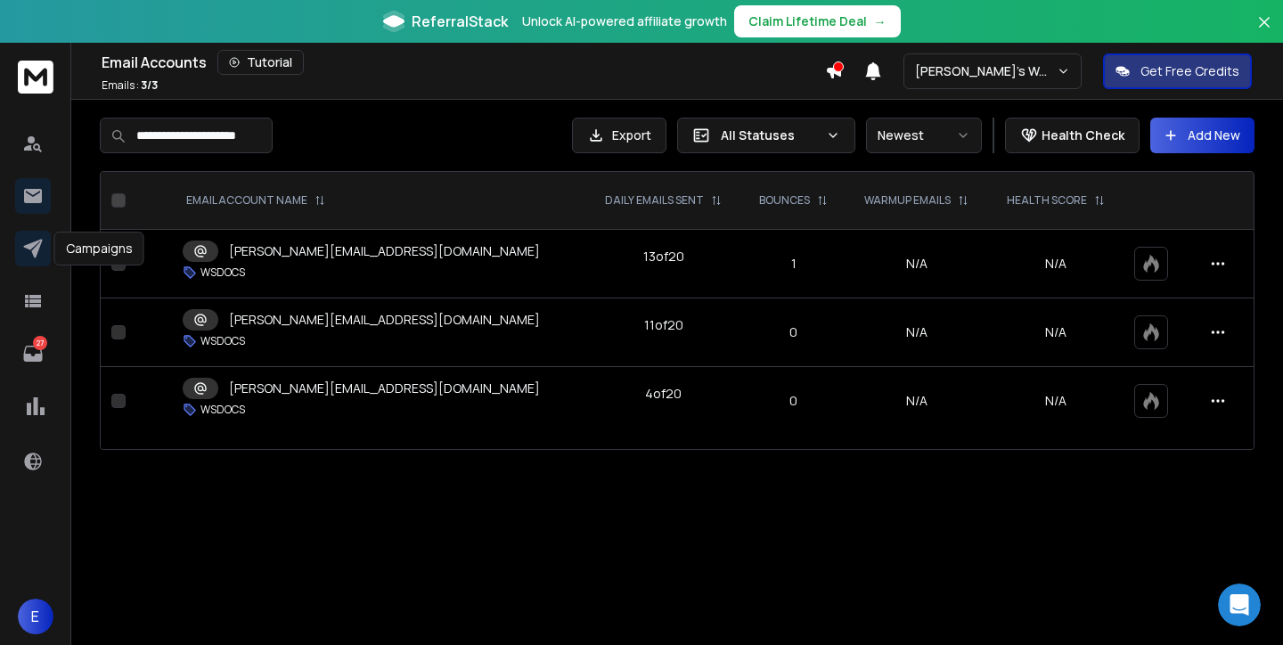
click at [41, 247] on icon at bounding box center [32, 248] width 21 height 21
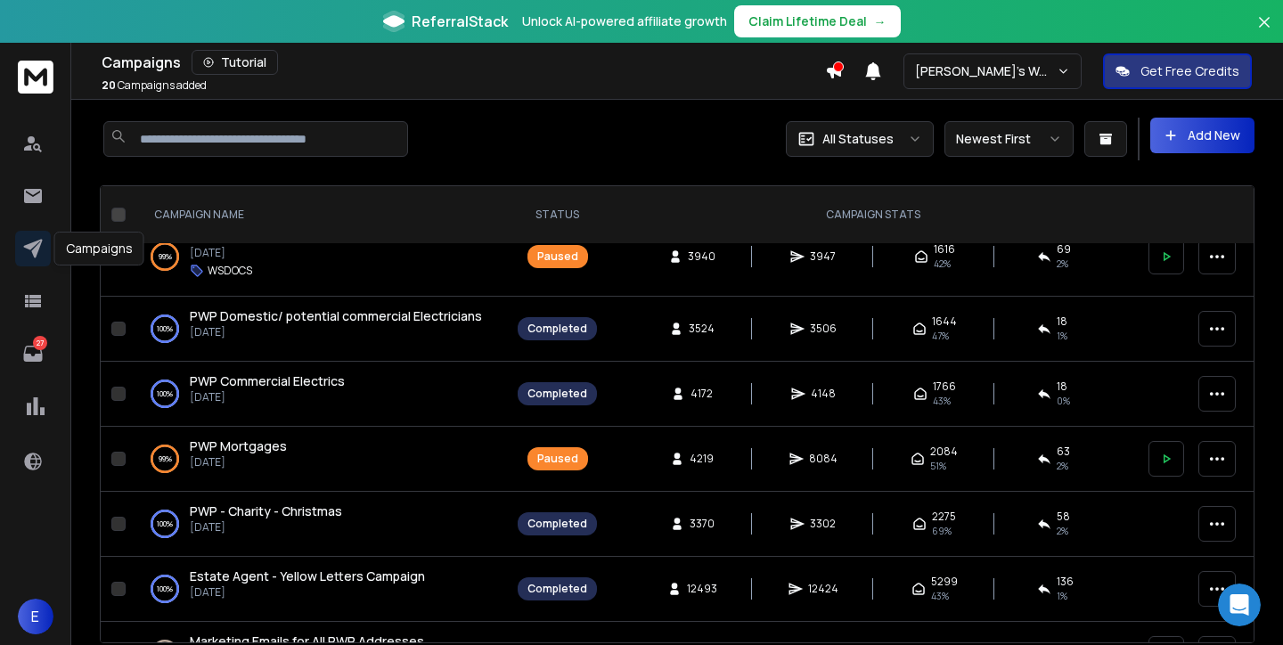
scroll to position [365, 0]
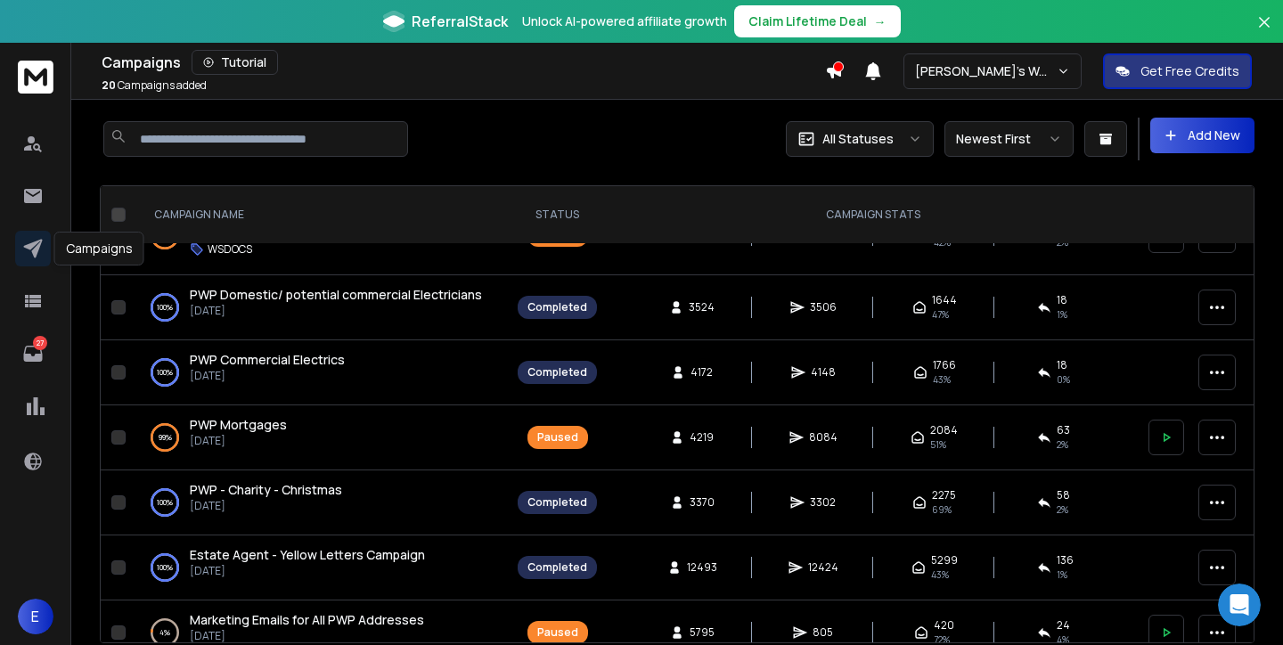
click at [359, 422] on div "99 % PWP Mortgages [DATE]" at bounding box center [320, 437] width 339 height 43
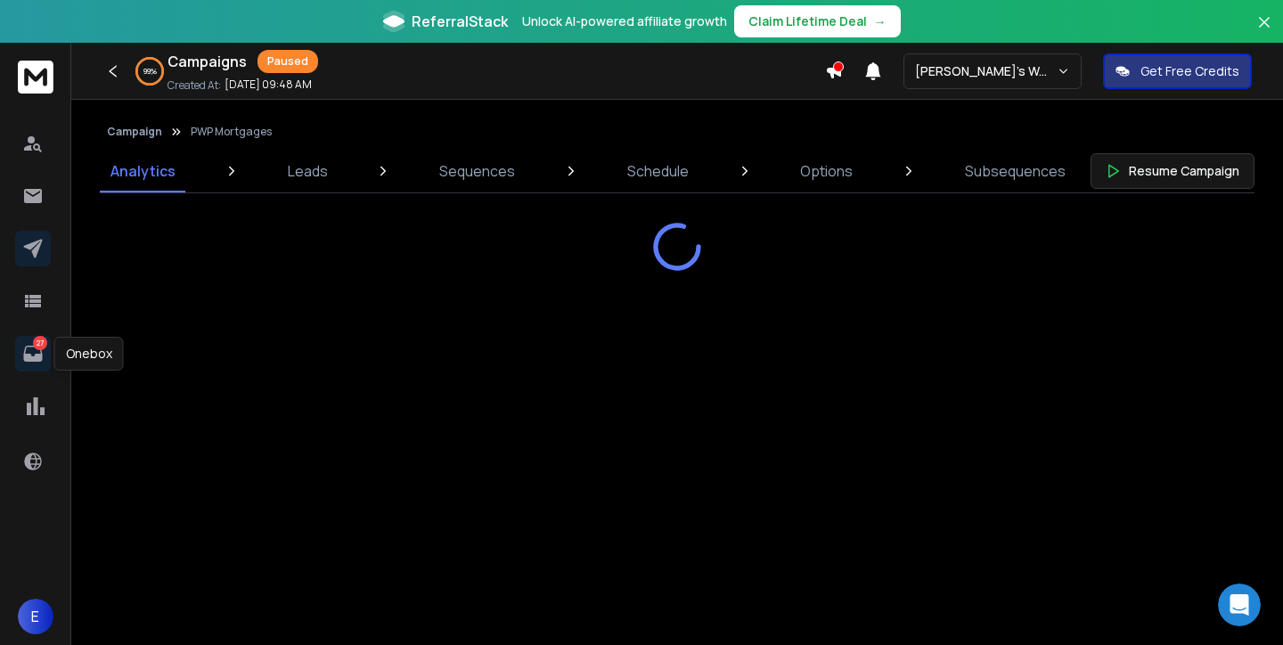
click at [36, 360] on icon at bounding box center [32, 354] width 19 height 16
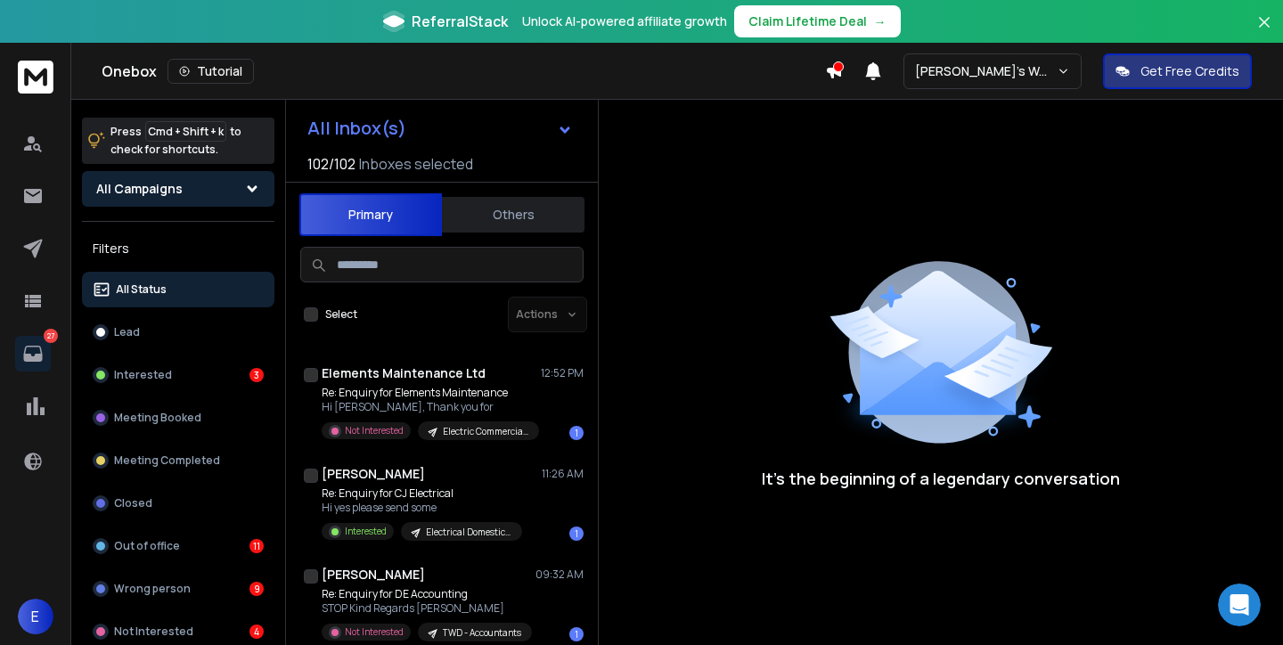
click at [246, 188] on icon at bounding box center [252, 189] width 16 height 16
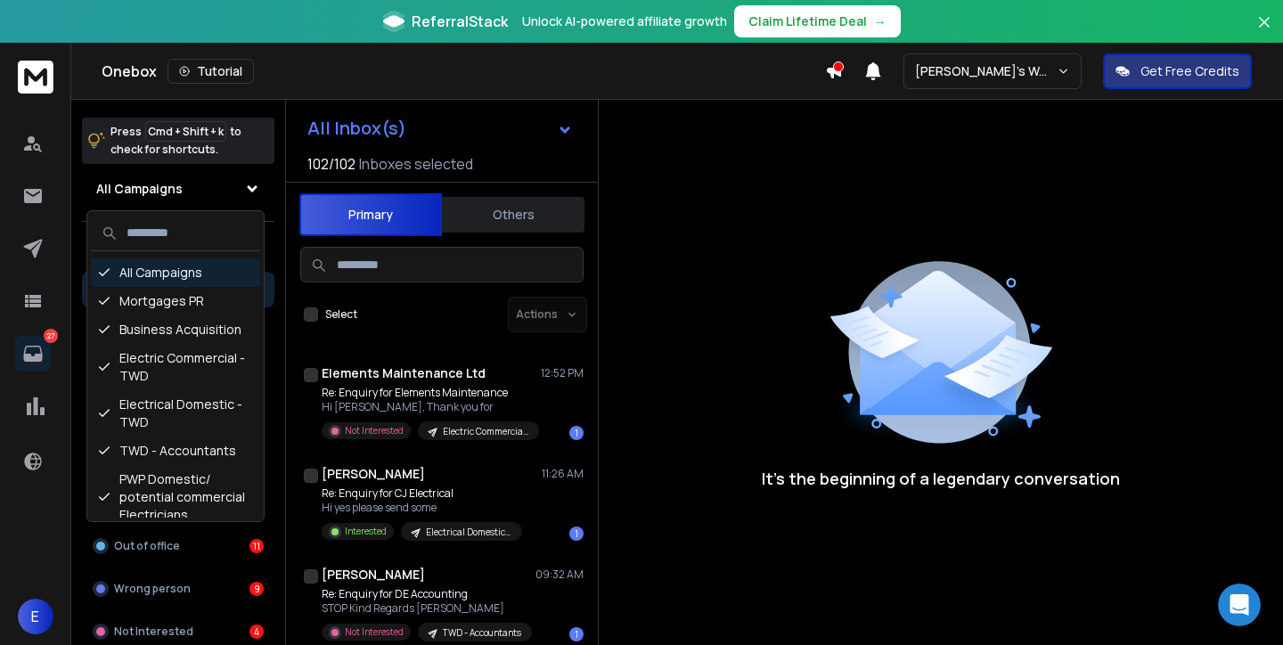
click at [199, 277] on div "All Campaigns" at bounding box center [175, 272] width 169 height 29
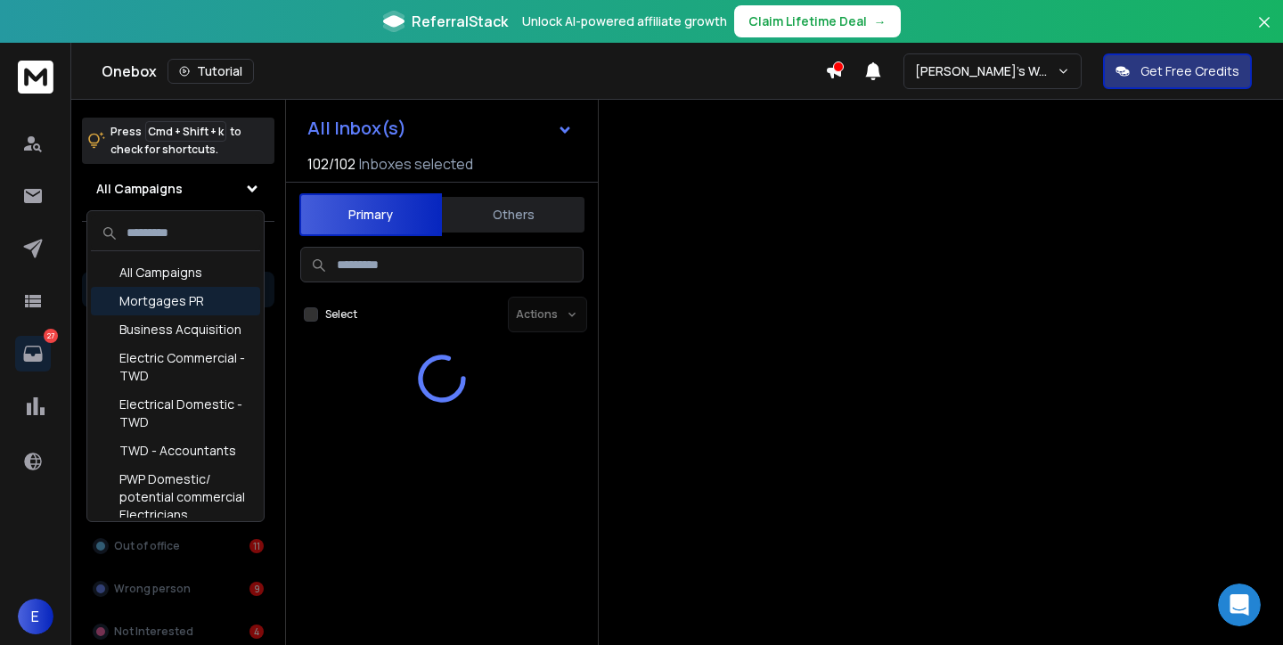
click at [190, 308] on div "Mortgages PR" at bounding box center [175, 301] width 169 height 29
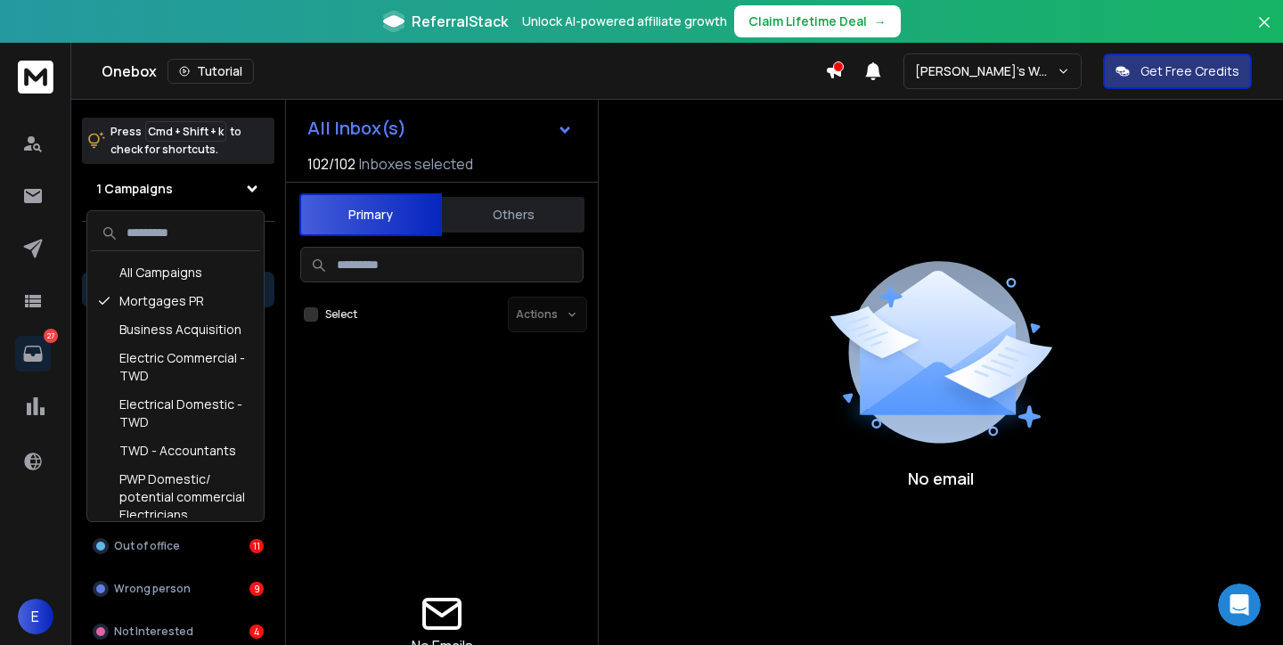
click at [512, 223] on button "Others" at bounding box center [513, 214] width 143 height 39
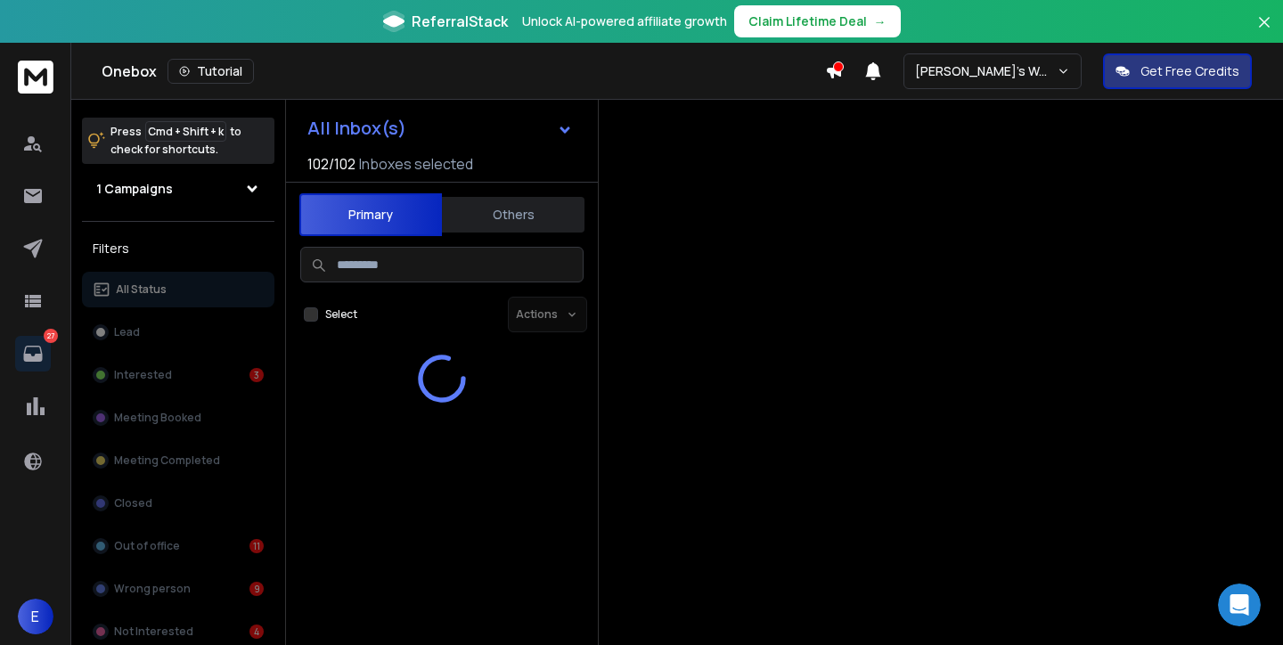
click at [415, 203] on button "Primary" at bounding box center [370, 214] width 143 height 43
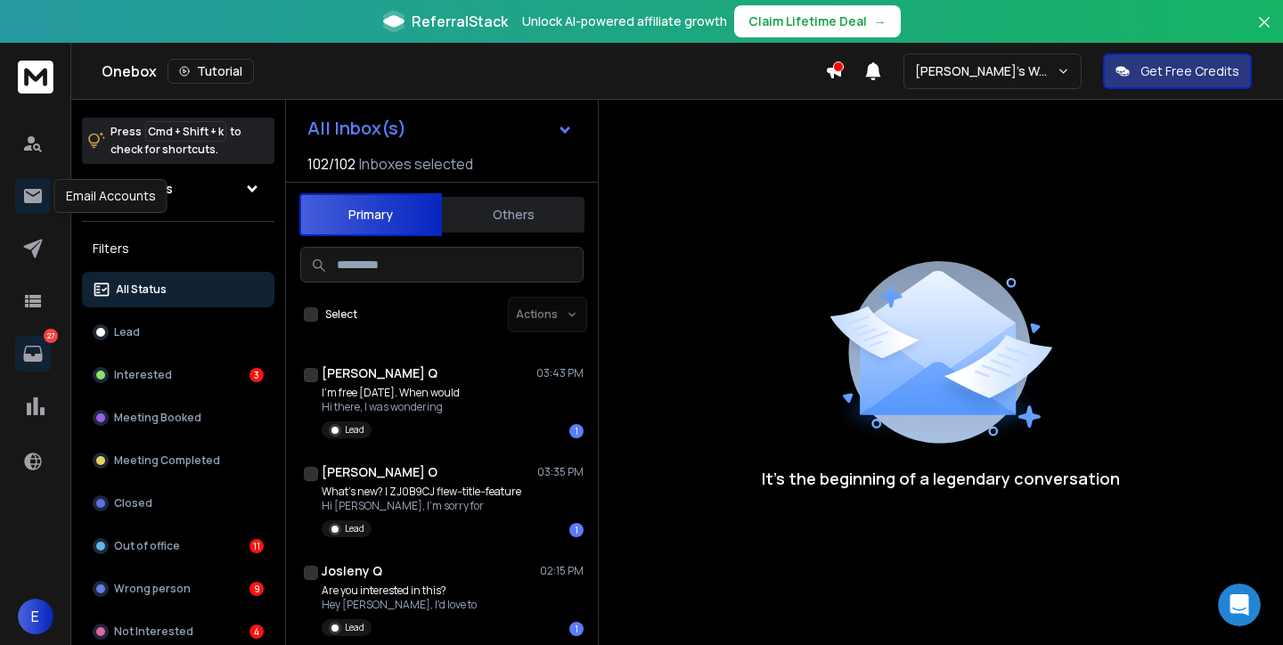
click at [37, 205] on icon at bounding box center [32, 195] width 21 height 21
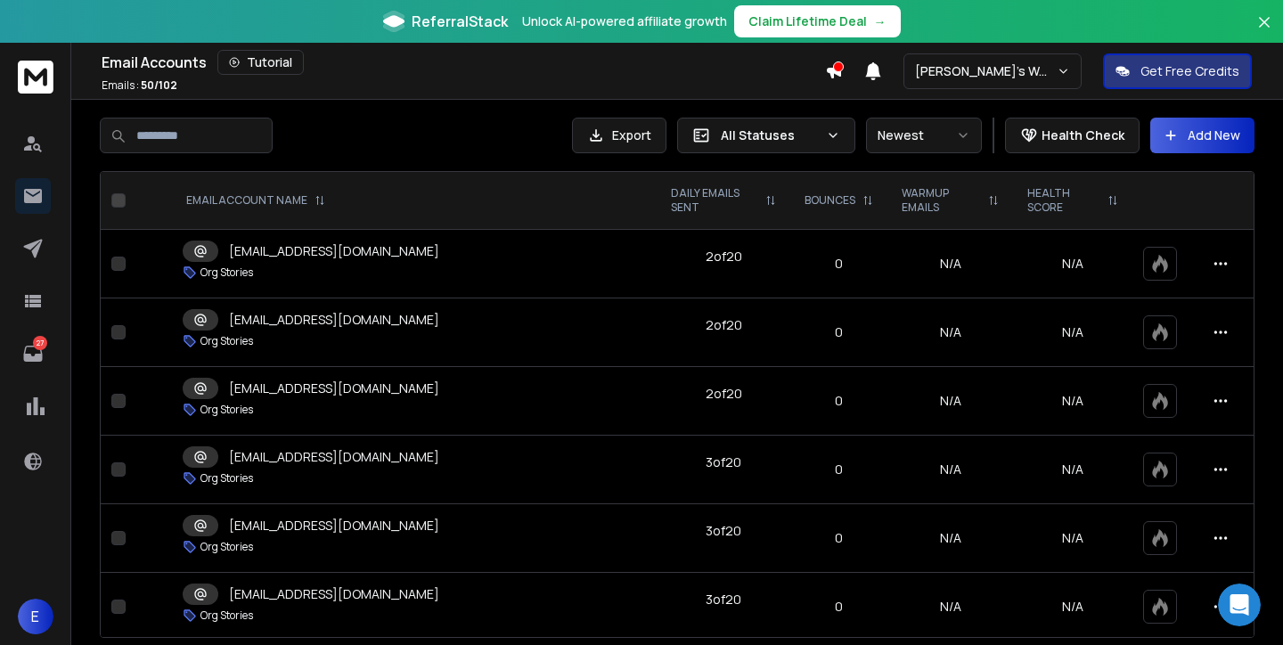
click at [828, 140] on div "All Statuses" at bounding box center [766, 136] width 178 height 36
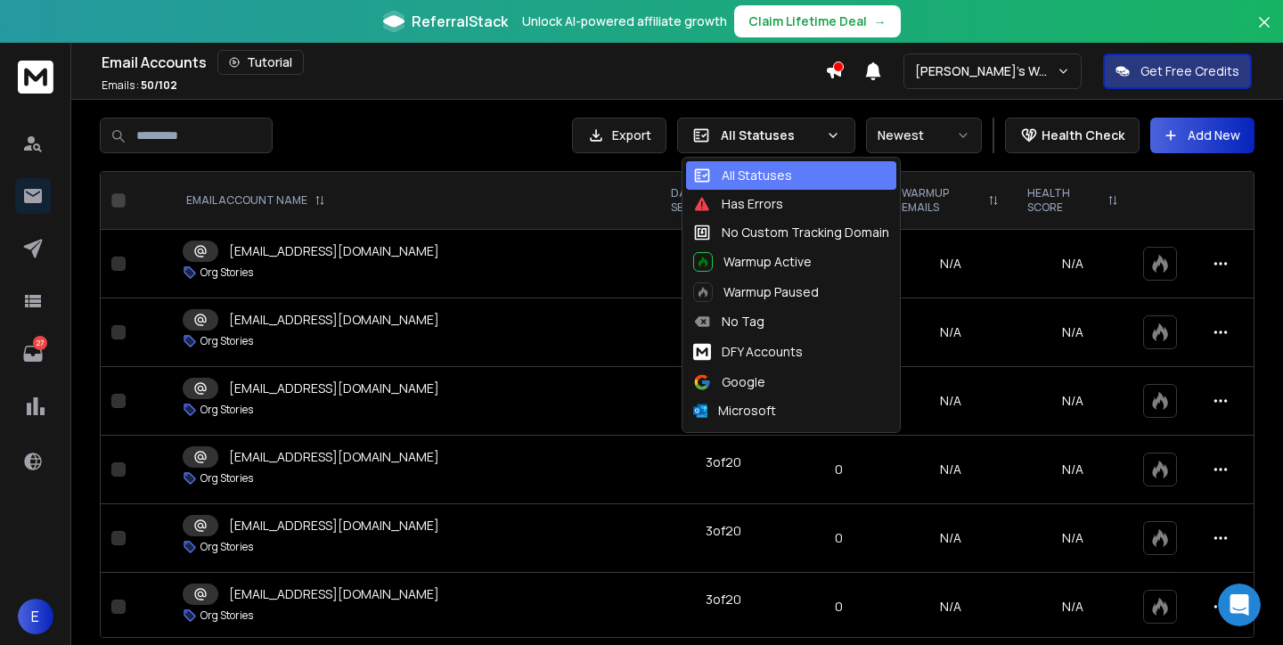
click at [828, 140] on div "All Statuses" at bounding box center [766, 136] width 178 height 36
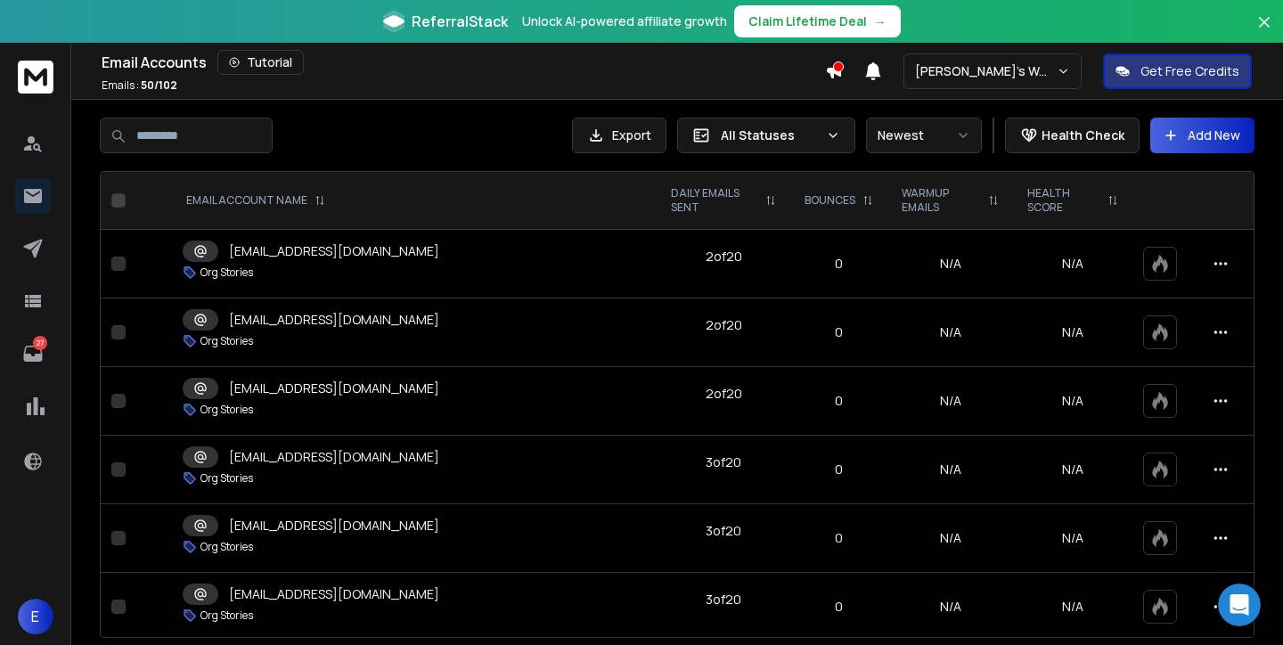
click at [830, 140] on icon at bounding box center [833, 135] width 14 height 14
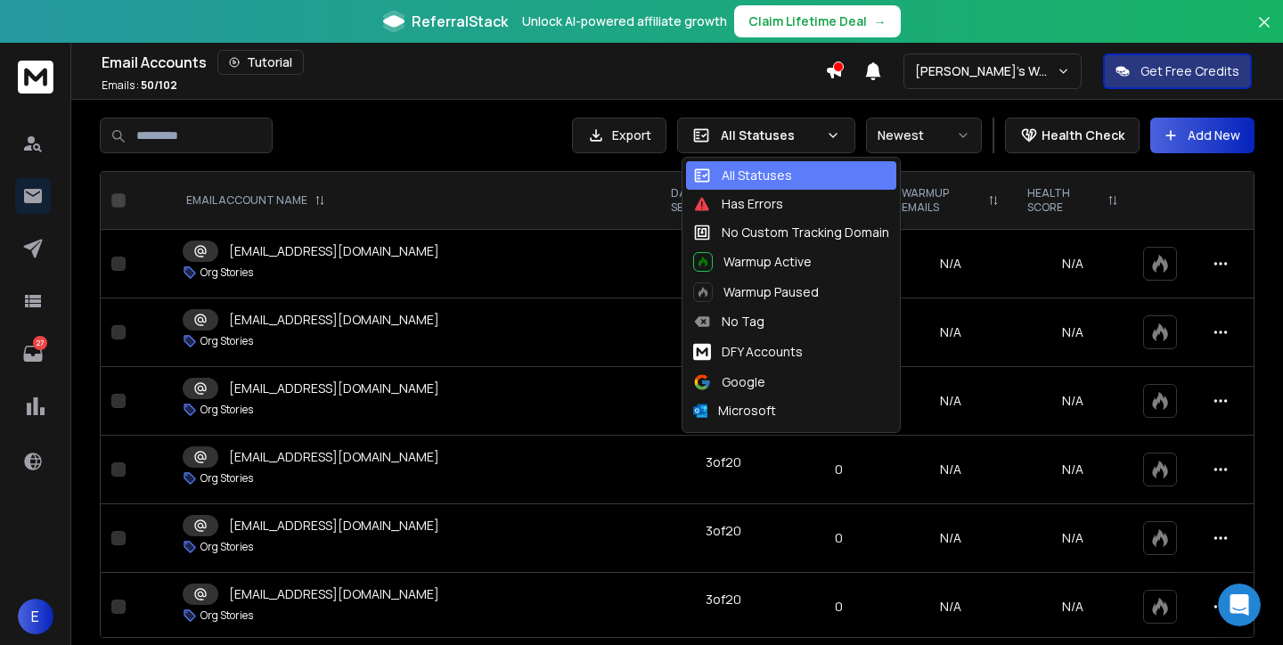
click at [830, 140] on icon at bounding box center [833, 135] width 14 height 14
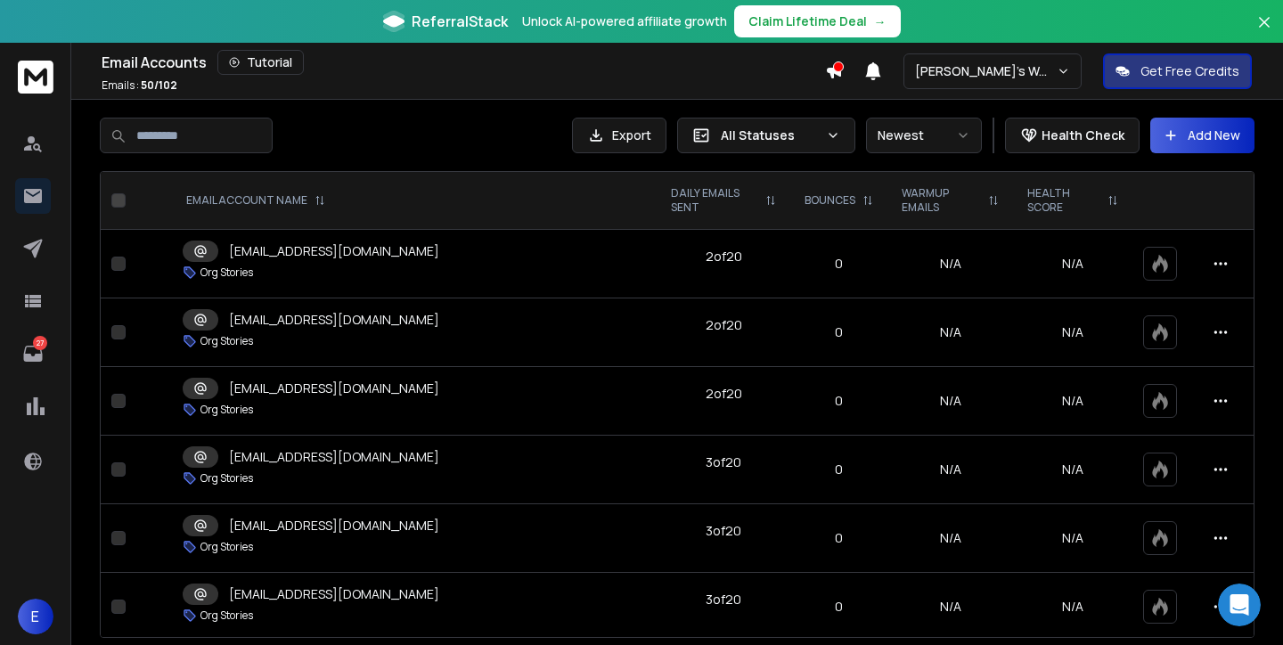
click at [163, 129] on input at bounding box center [186, 136] width 173 height 36
click at [850, 143] on div "All Statuses" at bounding box center [766, 136] width 178 height 36
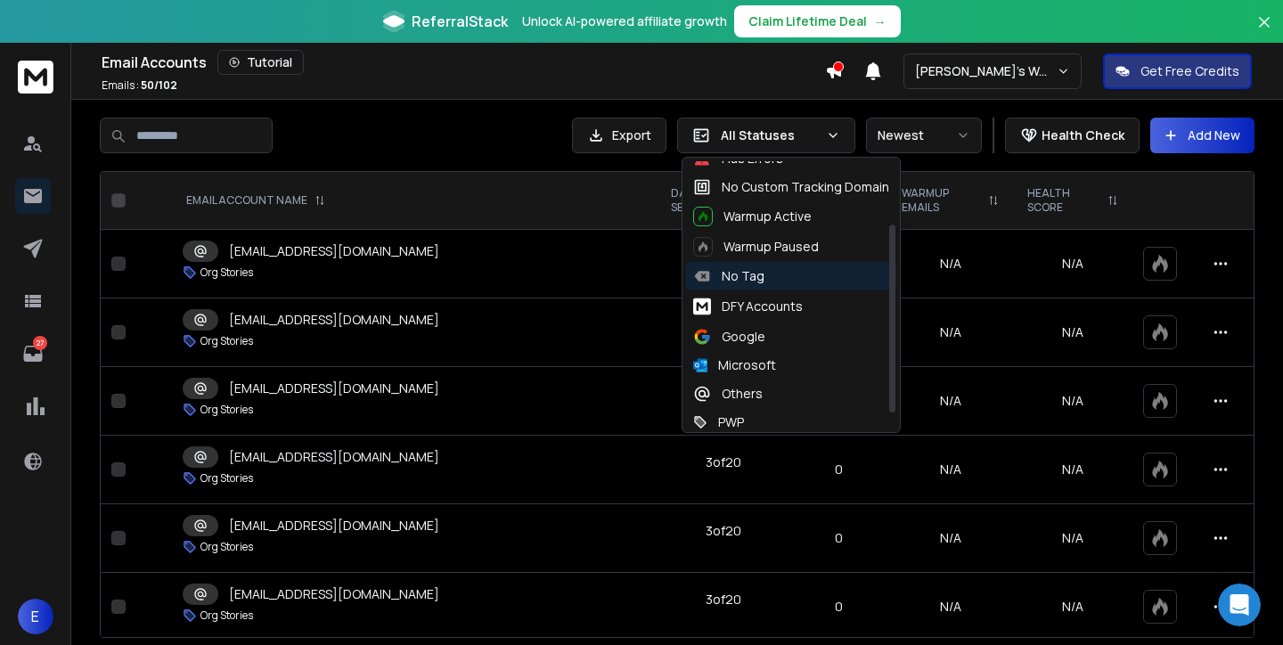
scroll to position [110, 0]
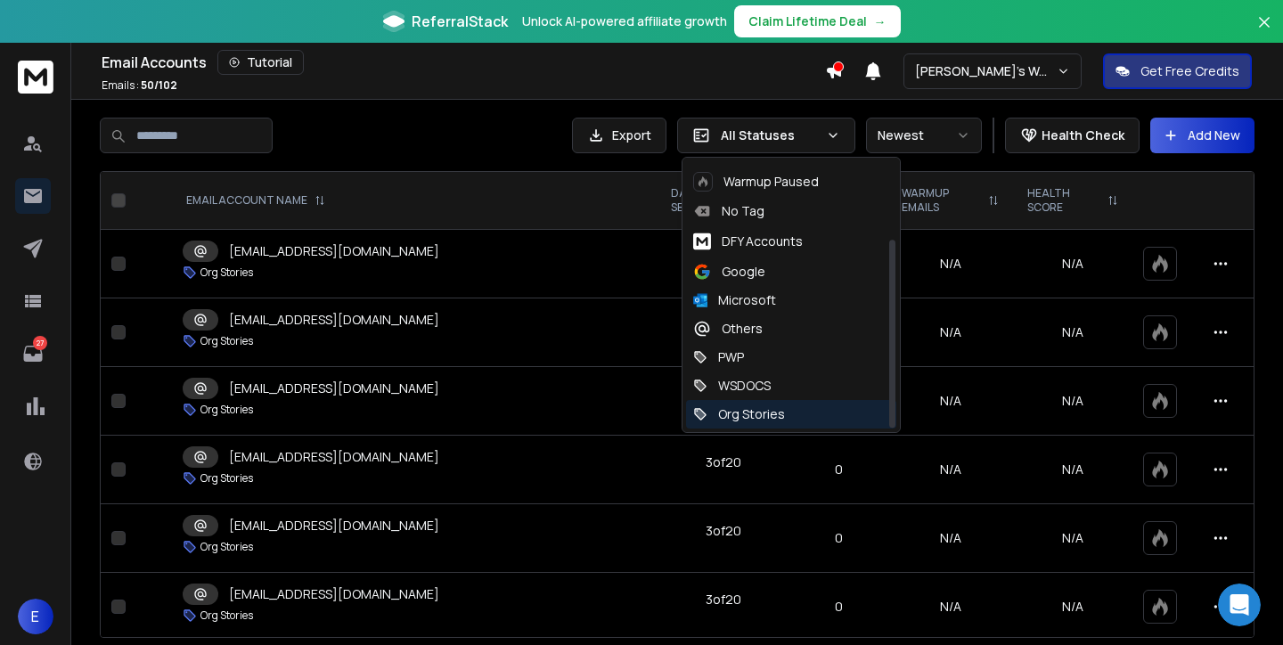
click at [755, 411] on div "Org Stories" at bounding box center [739, 414] width 92 height 18
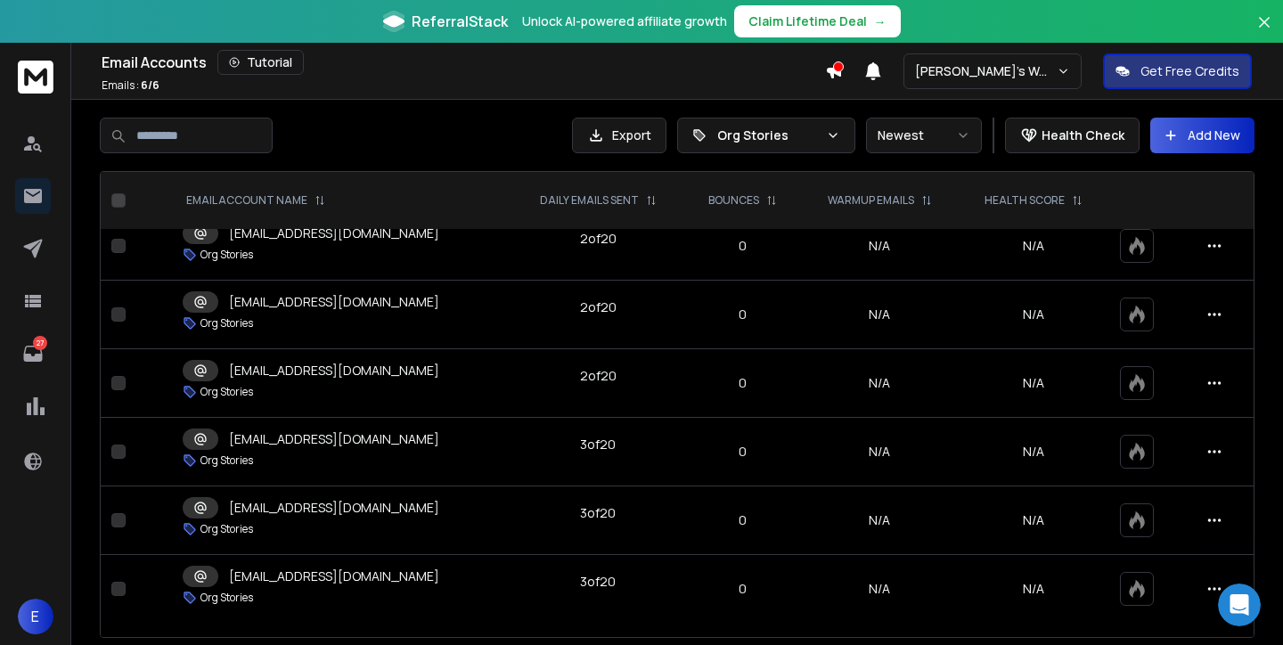
scroll to position [0, 0]
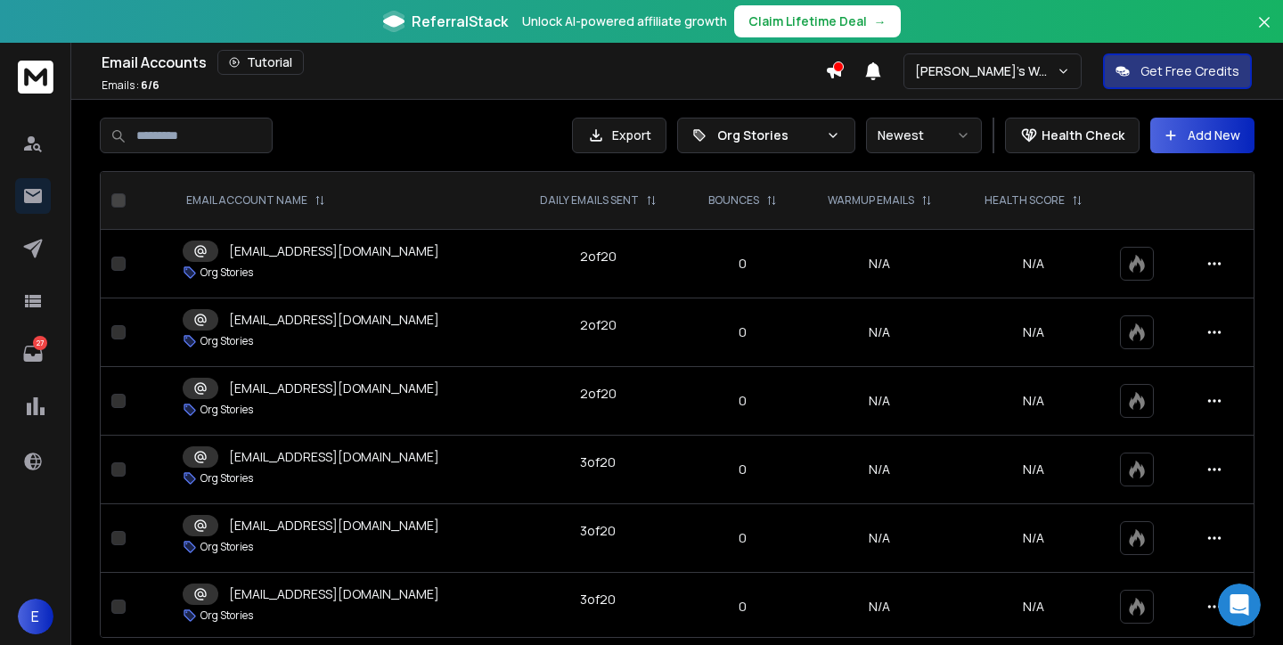
click at [651, 554] on tr "[EMAIL_ADDRESS][DOMAIN_NAME] Org Stories 3 of 20 0 N/A N/A" at bounding box center [677, 538] width 1153 height 69
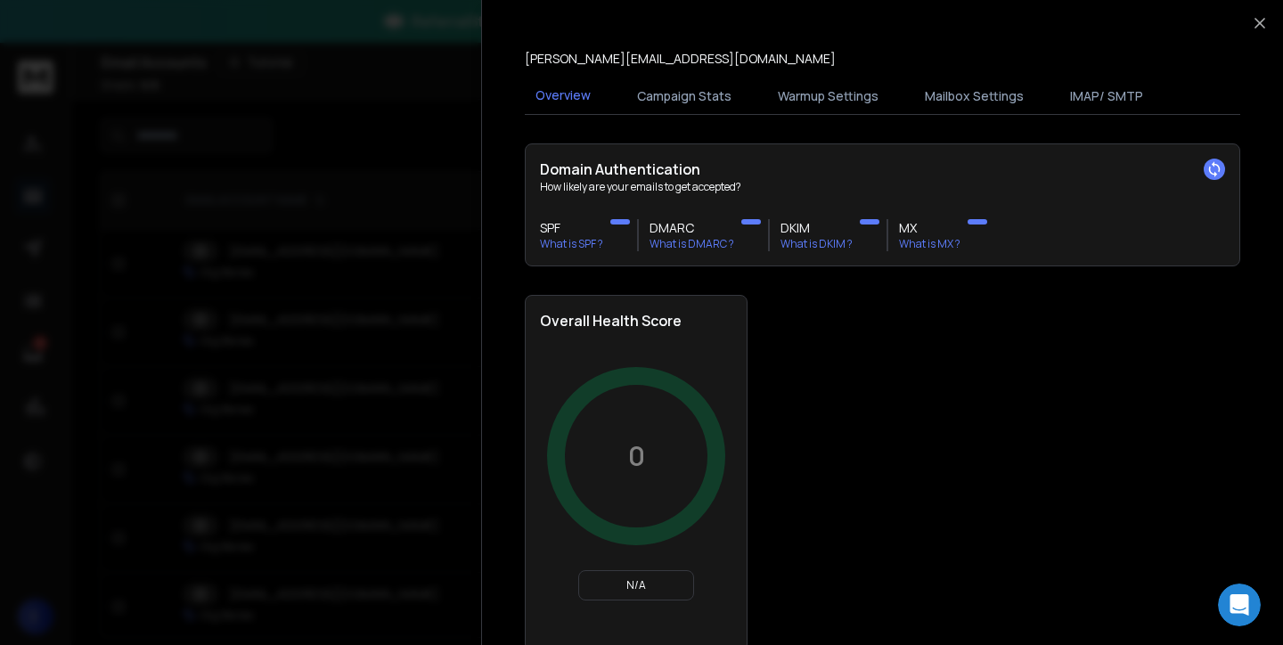
scroll to position [56, 0]
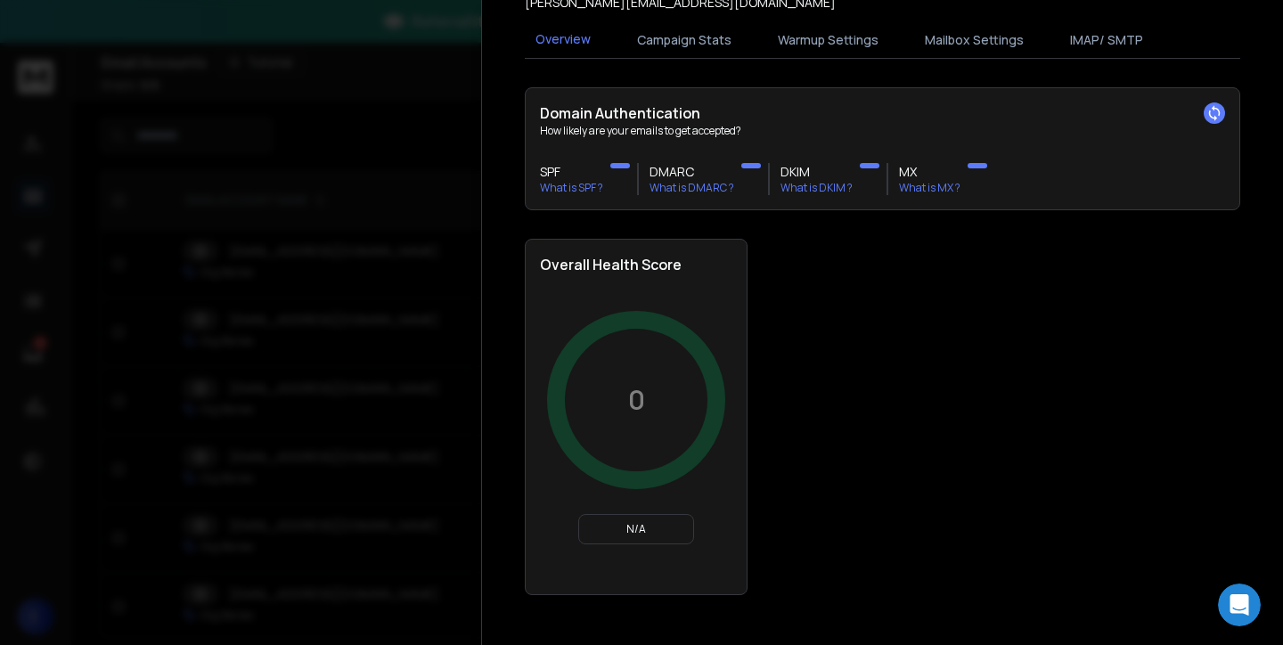
click at [374, 397] on div at bounding box center [641, 322] width 1283 height 645
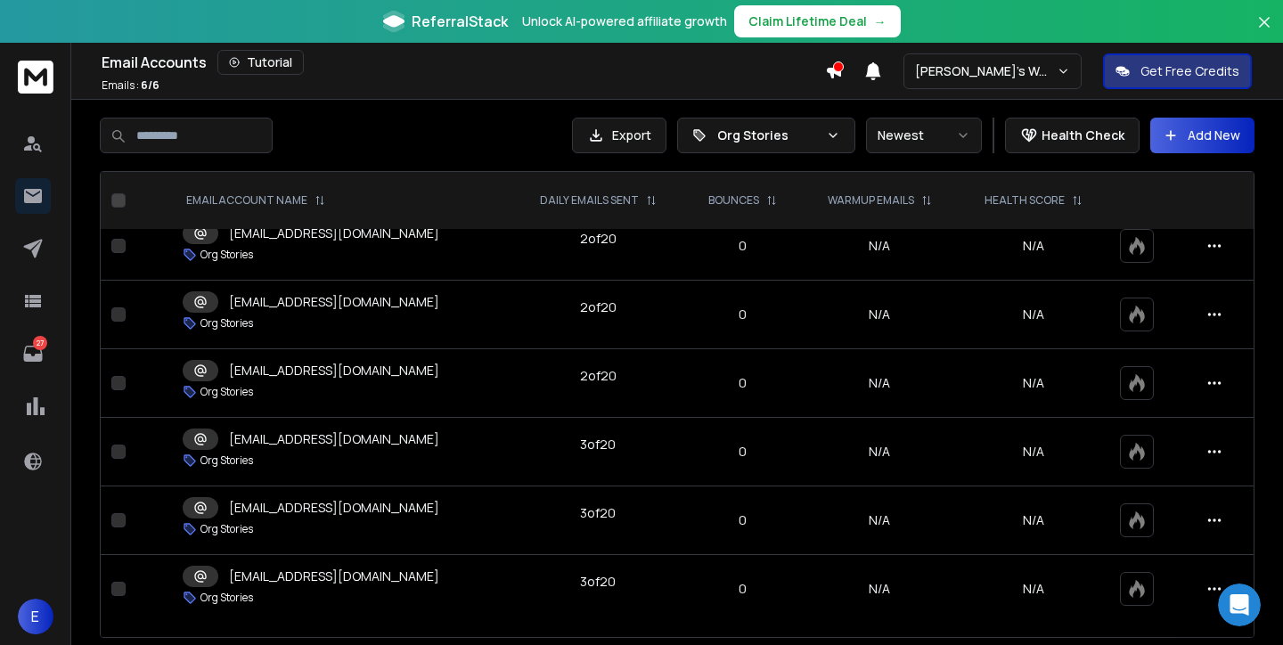
scroll to position [1, 0]
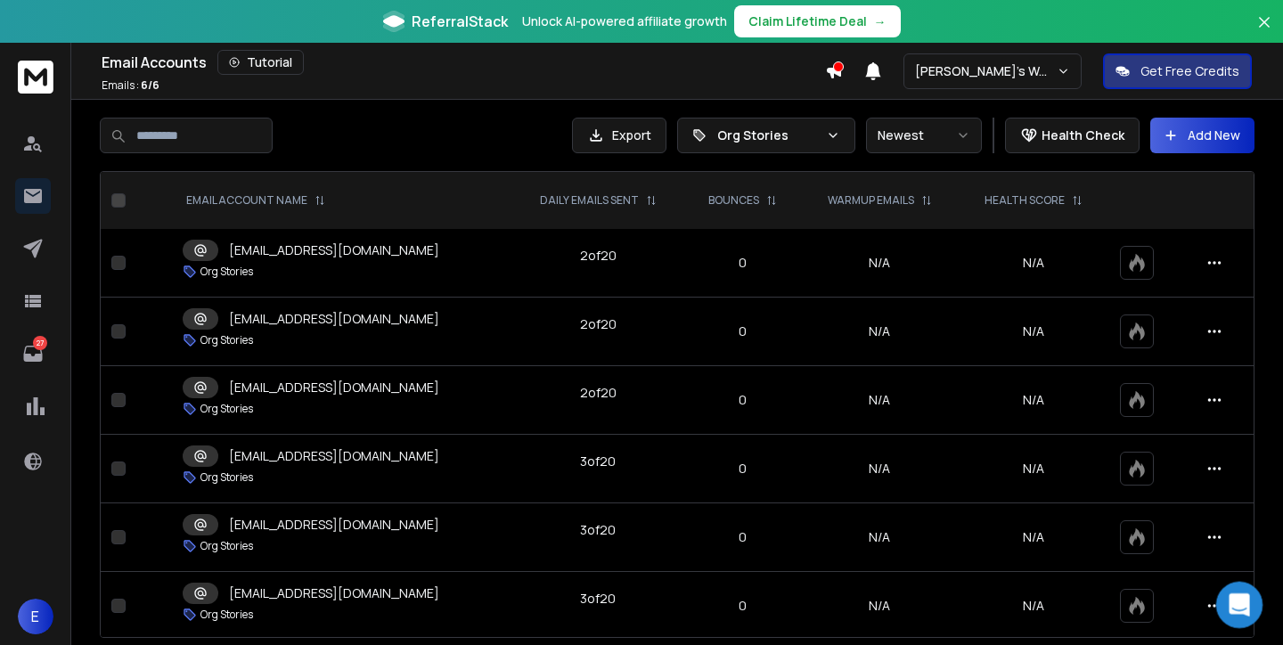
click at [1226, 596] on div "Open Intercom Messenger" at bounding box center [1236, 602] width 59 height 59
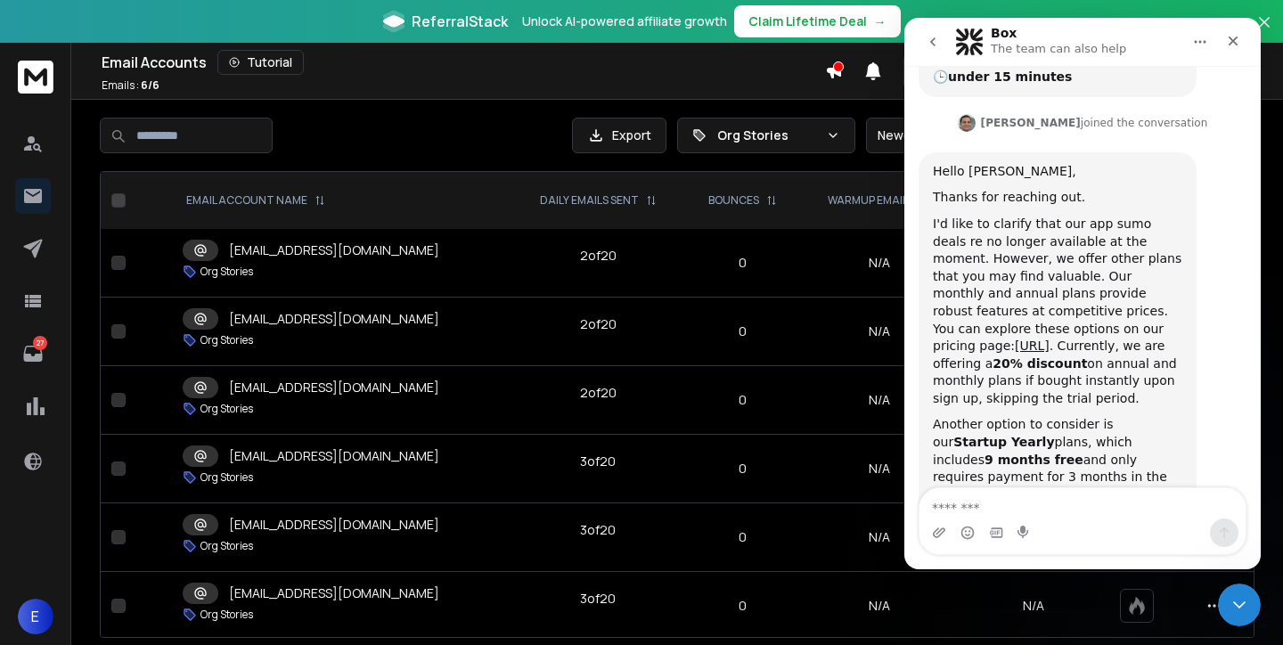
scroll to position [319, 0]
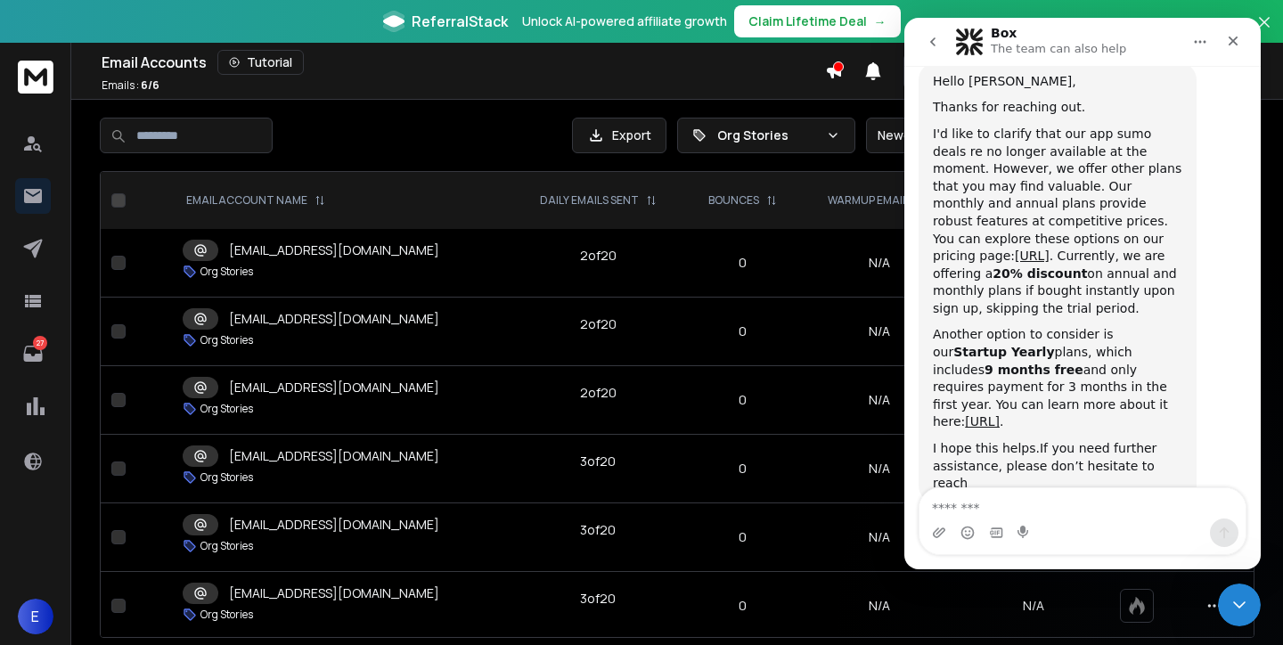
click at [1041, 495] on textarea "Message…" at bounding box center [1083, 503] width 326 height 30
click at [1000, 414] on link "[URL]" at bounding box center [982, 421] width 35 height 14
